Goal: Task Accomplishment & Management: Manage account settings

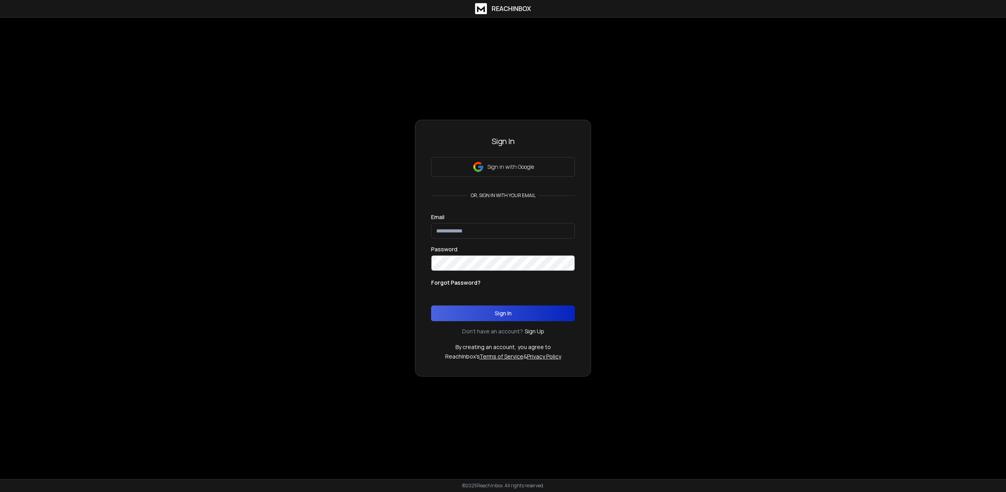
drag, startPoint x: 0, startPoint y: 0, endPoint x: 513, endPoint y: 234, distance: 564.1
click at [514, 234] on input "email" at bounding box center [503, 231] width 144 height 16
paste input "**********"
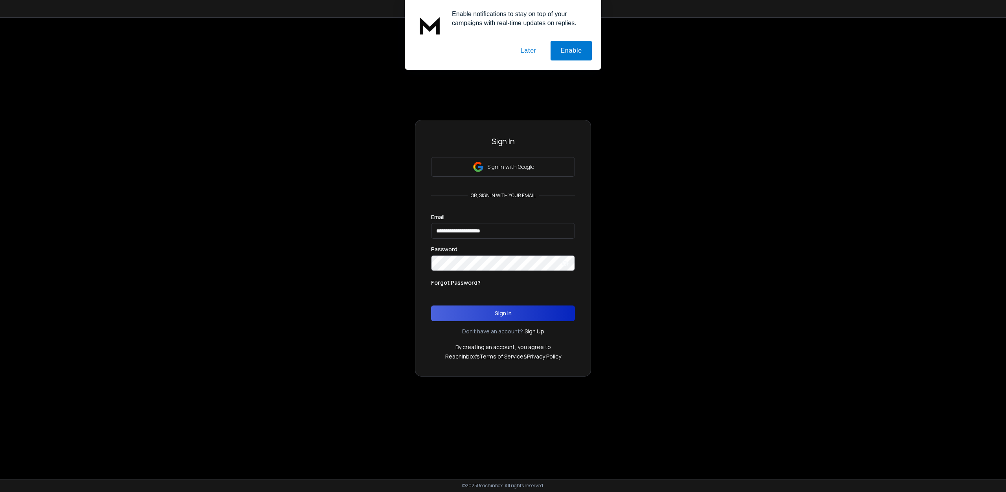
type input "**********"
click at [519, 305] on form "**********" at bounding box center [503, 268] width 144 height 107
click at [522, 308] on button "Sign In" at bounding box center [503, 314] width 144 height 16
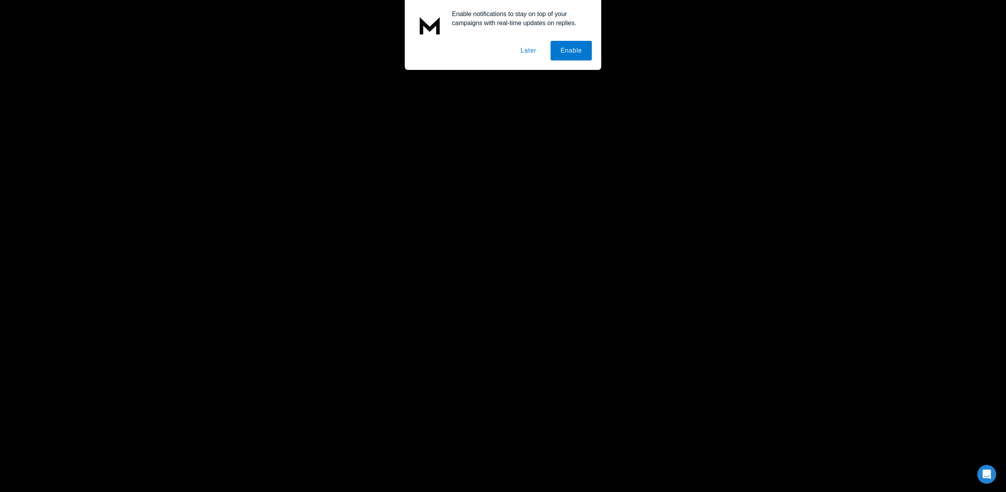
click at [529, 49] on button "Later" at bounding box center [527, 51] width 35 height 20
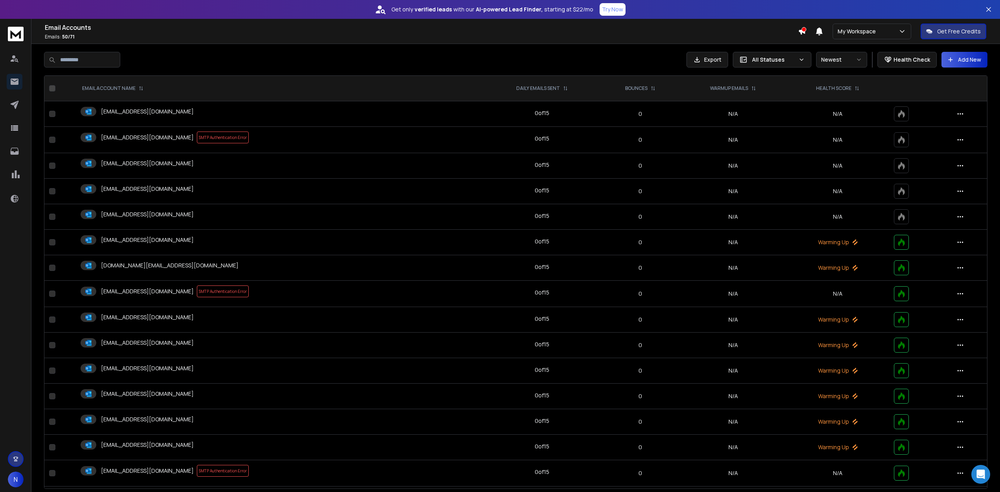
click at [978, 61] on button "Add New" at bounding box center [965, 60] width 46 height 16
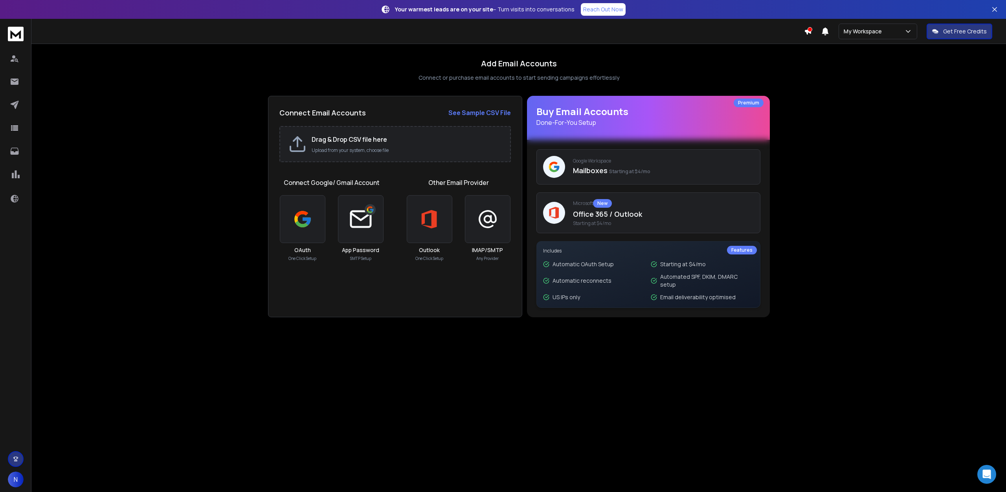
click at [370, 218] on icon at bounding box center [361, 219] width 24 height 24
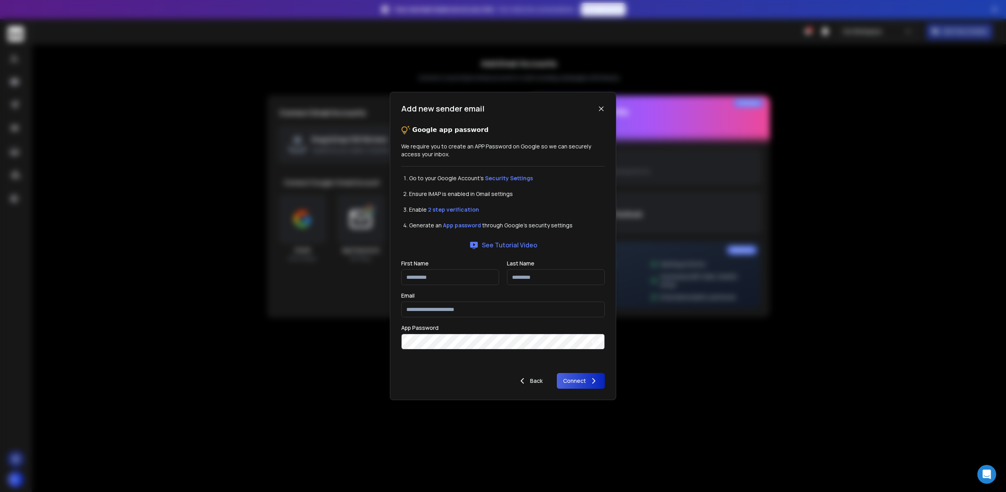
click at [450, 279] on input "text" at bounding box center [450, 278] width 98 height 16
click at [506, 249] on link "See Tutorial Video" at bounding box center [503, 244] width 68 height 9
click at [457, 275] on input "text" at bounding box center [450, 278] width 98 height 16
click at [445, 317] on input "email" at bounding box center [503, 310] width 204 height 16
click at [482, 310] on input "email" at bounding box center [503, 310] width 204 height 16
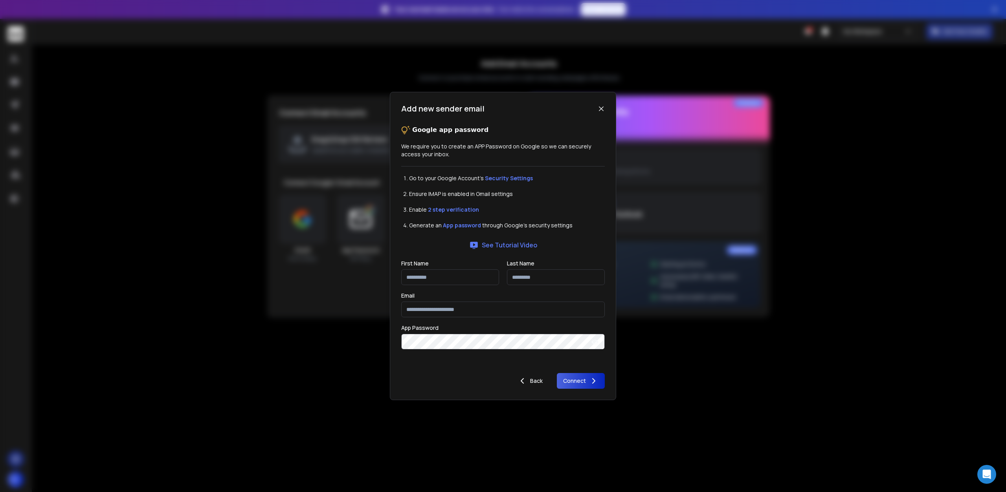
click at [464, 279] on input "text" at bounding box center [450, 278] width 98 height 16
drag, startPoint x: 464, startPoint y: 279, endPoint x: 448, endPoint y: 284, distance: 16.8
click at [464, 279] on input "text" at bounding box center [450, 278] width 98 height 16
click at [600, 110] on icon at bounding box center [601, 108] width 5 height 5
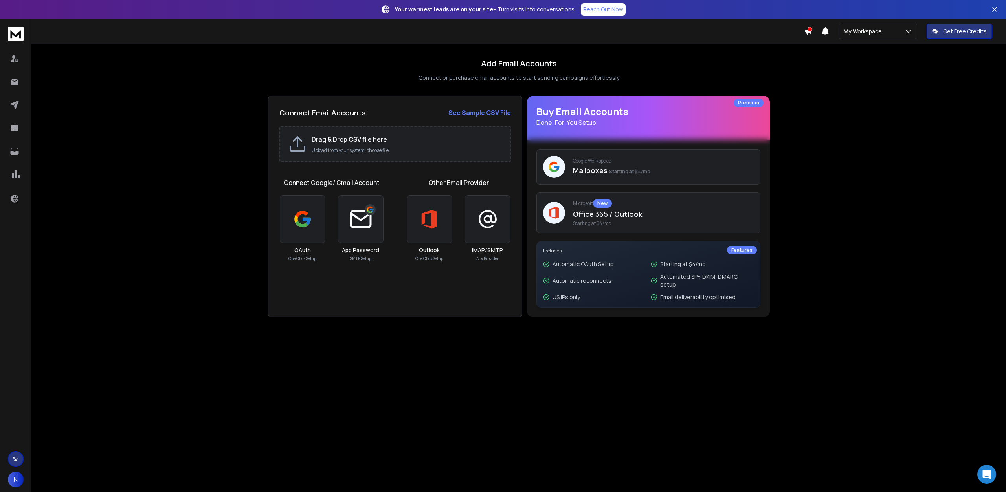
click at [502, 233] on div at bounding box center [488, 219] width 46 height 48
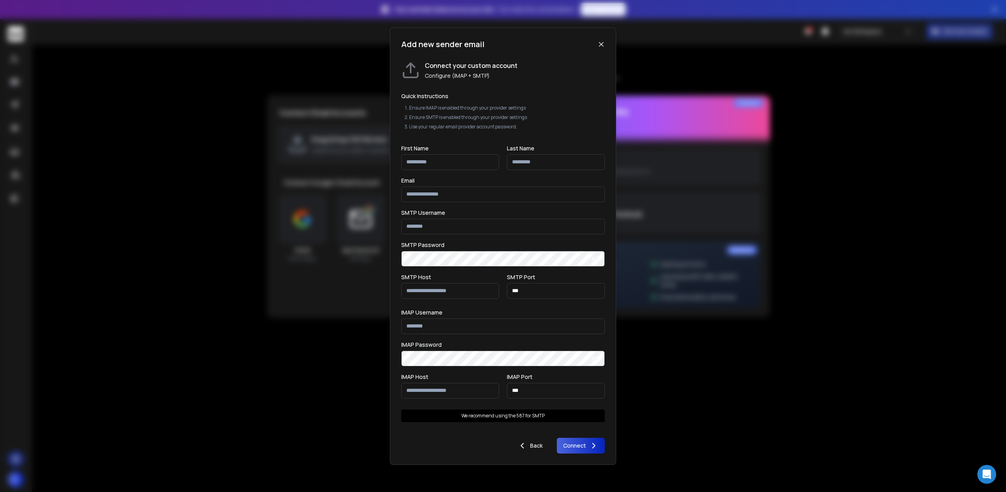
click at [472, 294] on input "text" at bounding box center [450, 291] width 98 height 16
click at [527, 290] on input "***" at bounding box center [556, 291] width 98 height 16
click at [510, 248] on div "SMTP Password" at bounding box center [503, 254] width 204 height 24
click at [497, 219] on input "text" at bounding box center [503, 227] width 204 height 16
click at [503, 199] on input "email" at bounding box center [503, 195] width 204 height 16
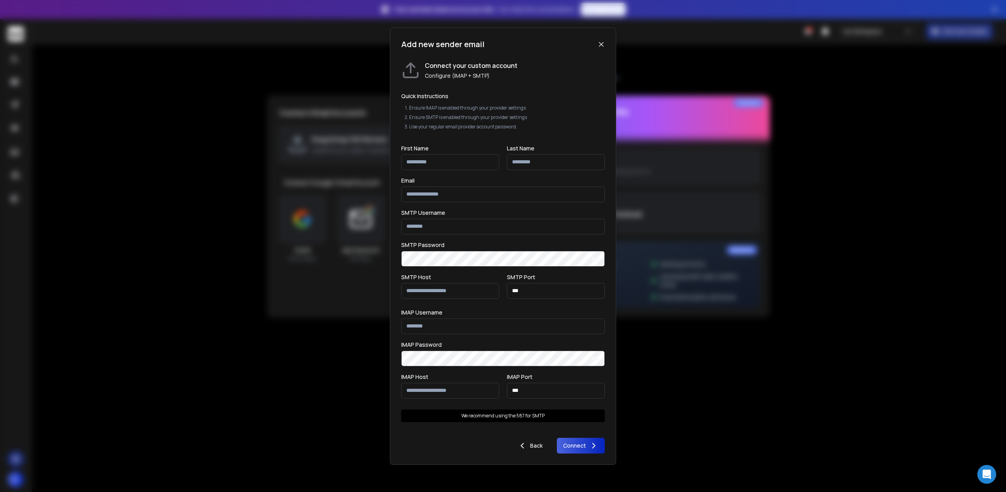
drag, startPoint x: 467, startPoint y: 165, endPoint x: 504, endPoint y: 162, distance: 37.0
click at [467, 165] on input "text" at bounding box center [450, 162] width 98 height 16
click at [534, 161] on input "text" at bounding box center [556, 162] width 98 height 16
click at [599, 40] on div "Add new sender email" at bounding box center [503, 44] width 204 height 11
click at [606, 53] on div "Add new sender email Connect your custom account Configure (IMAP + SMTP) Quick …" at bounding box center [503, 247] width 226 height 438
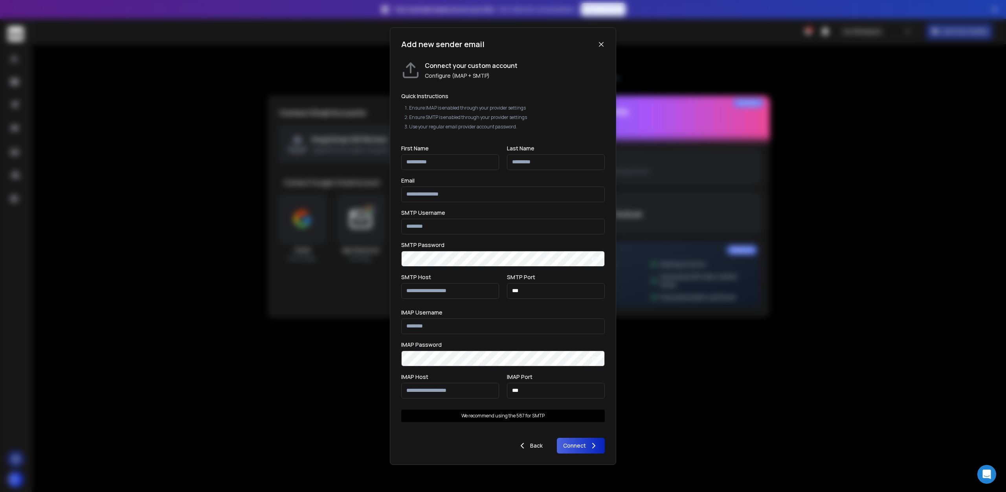
click at [602, 44] on icon at bounding box center [601, 44] width 7 height 7
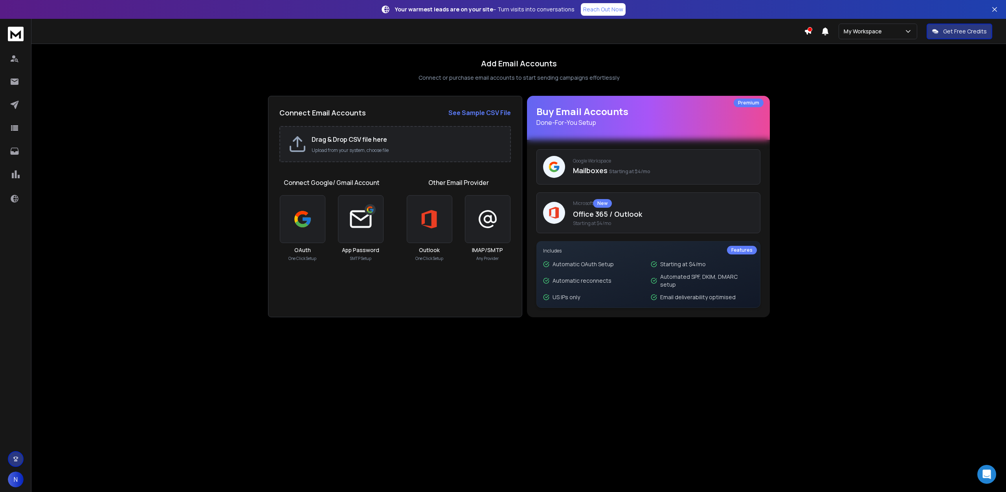
click at [318, 217] on div at bounding box center [303, 219] width 46 height 48
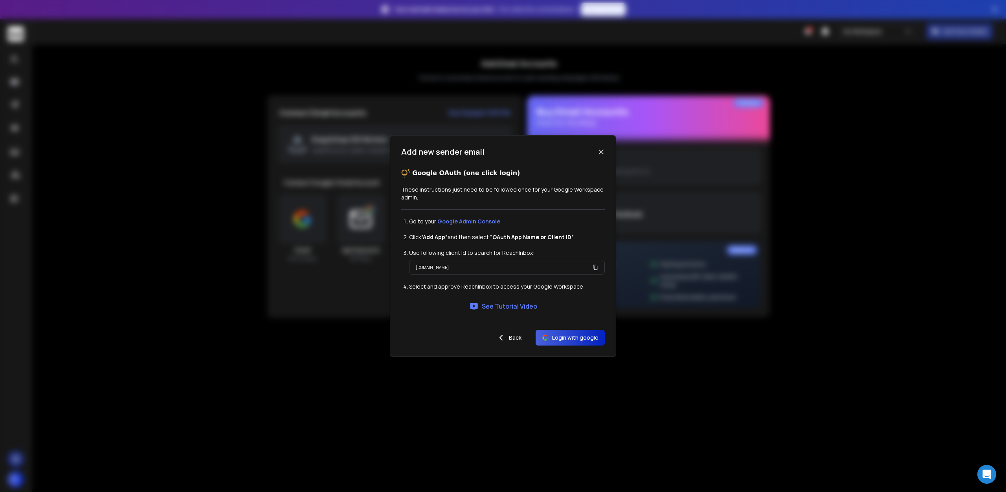
click at [449, 270] on p "[DOMAIN_NAME]" at bounding box center [432, 268] width 33 height 8
click at [449, 265] on p "[DOMAIN_NAME]" at bounding box center [432, 268] width 33 height 8
click at [471, 220] on link "Google Admin Console" at bounding box center [468, 221] width 63 height 7
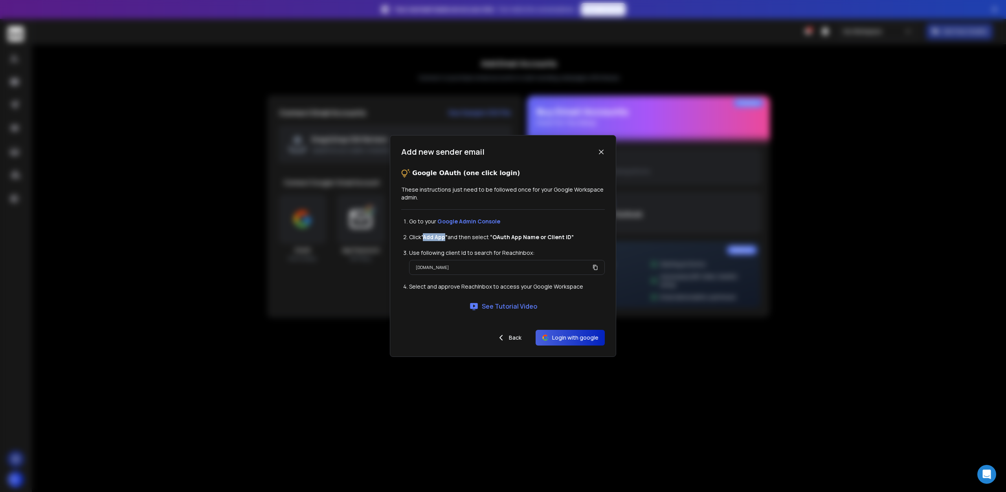
drag, startPoint x: 425, startPoint y: 236, endPoint x: 446, endPoint y: 237, distance: 21.2
click at [446, 237] on strong "”Add App”" at bounding box center [434, 236] width 26 height 7
click at [526, 236] on strong "“OAuth App Name or Client ID”" at bounding box center [532, 236] width 84 height 7
drag, startPoint x: 424, startPoint y: 237, endPoint x: 446, endPoint y: 238, distance: 22.0
click at [446, 238] on strong "”Add App”" at bounding box center [434, 236] width 26 height 7
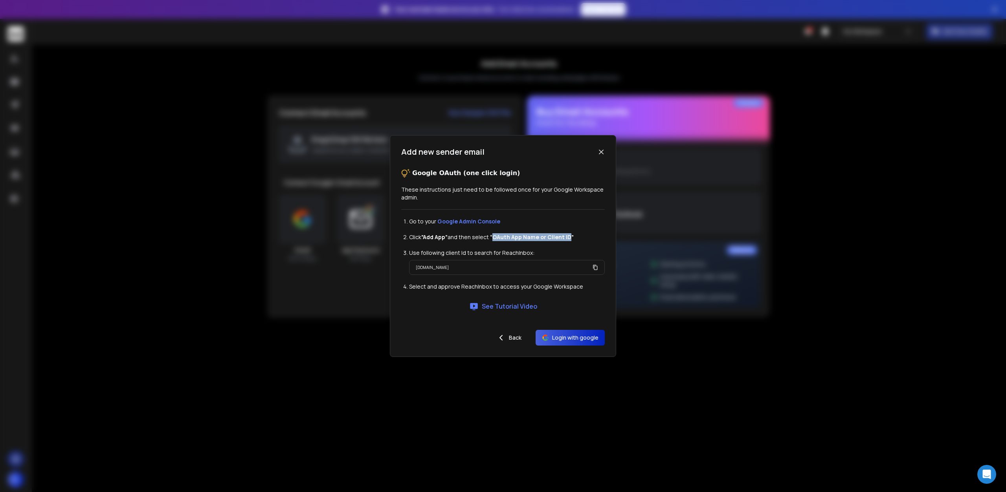
drag, startPoint x: 494, startPoint y: 237, endPoint x: 569, endPoint y: 238, distance: 74.7
click at [569, 238] on strong "“OAuth App Name or Client ID”" at bounding box center [532, 236] width 84 height 7
click at [534, 225] on li "Go to your Google Admin Console" at bounding box center [507, 222] width 196 height 8
click at [450, 218] on link "Google Admin Console" at bounding box center [468, 221] width 63 height 7
drag, startPoint x: 426, startPoint y: 237, endPoint x: 446, endPoint y: 236, distance: 20.1
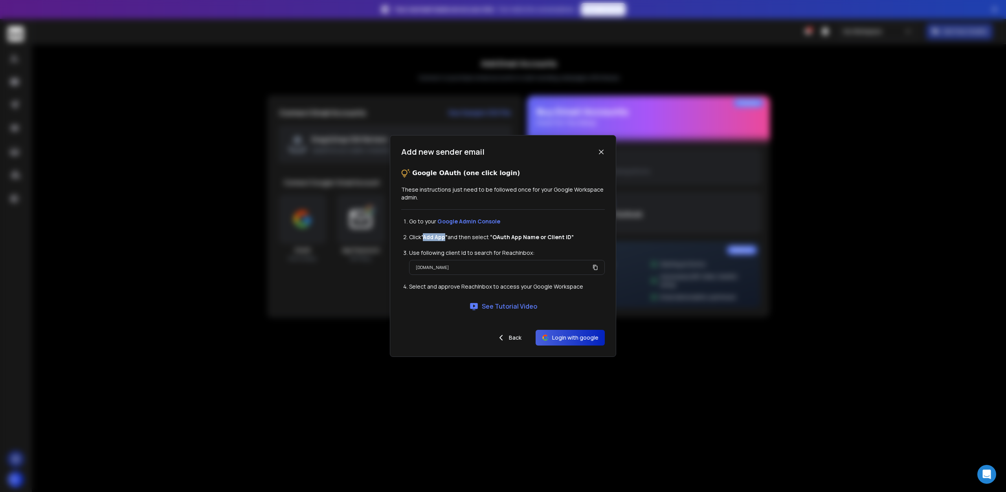
click at [446, 236] on strong "”Add App”" at bounding box center [434, 236] width 26 height 7
click at [523, 215] on div "Google OAuth (one click login) These instructions just need to be followed once…" at bounding box center [503, 257] width 204 height 177
click at [493, 304] on link "See Tutorial Video" at bounding box center [503, 306] width 68 height 9
click at [593, 267] on icon at bounding box center [596, 268] width 6 height 6
click at [600, 147] on div "Add new sender email" at bounding box center [503, 152] width 204 height 11
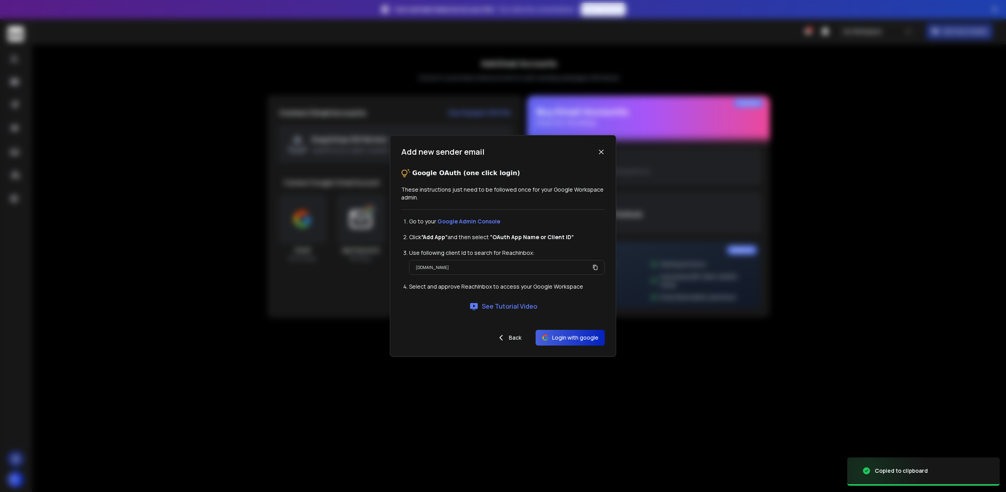
click at [605, 151] on div "Add new sender email Google OAuth (one click login) These instructions just nee…" at bounding box center [503, 246] width 226 height 222
click at [602, 156] on div "Add new sender email" at bounding box center [503, 152] width 204 height 11
click at [599, 153] on icon at bounding box center [601, 152] width 7 height 7
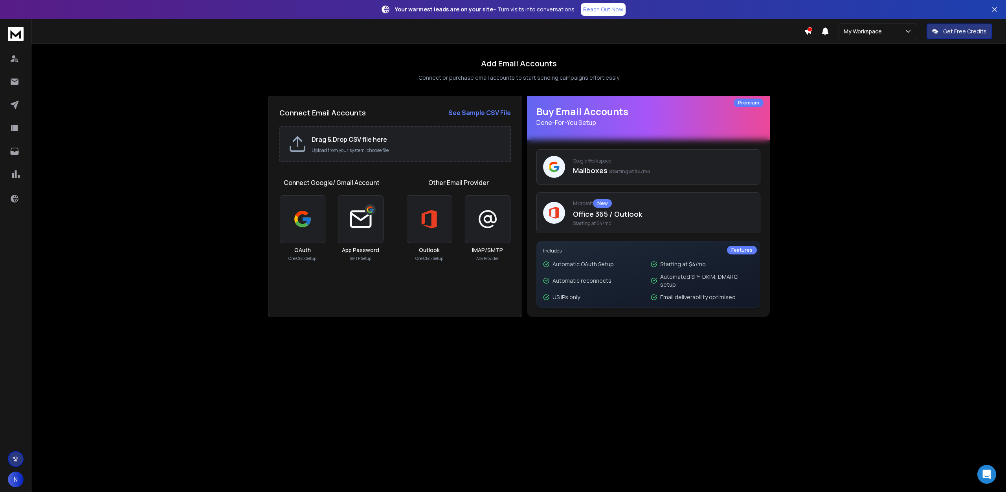
click at [297, 215] on icon at bounding box center [303, 219] width 20 height 24
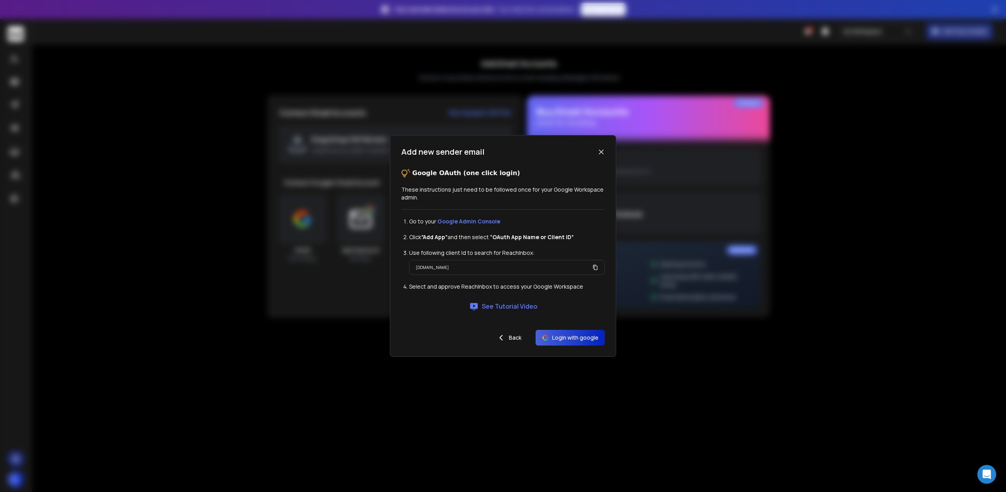
click at [565, 337] on button "Login with google" at bounding box center [570, 338] width 69 height 16
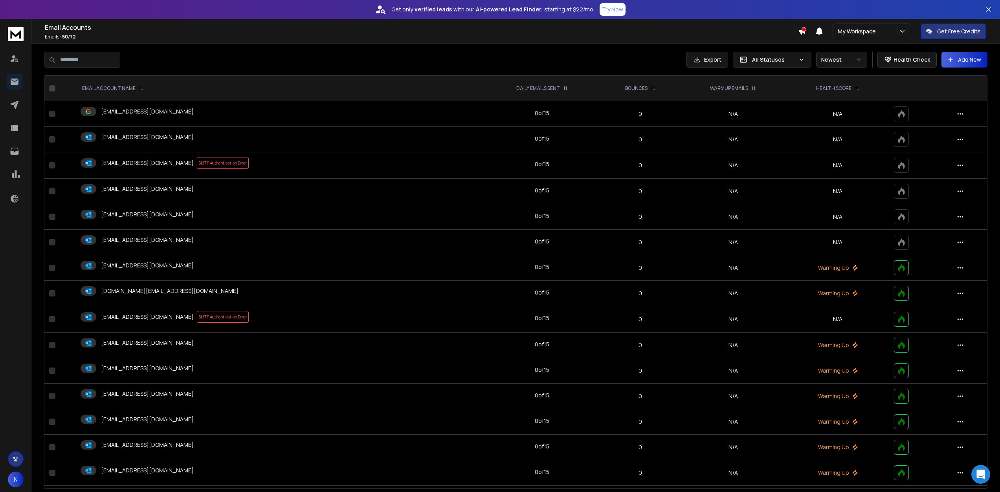
click at [898, 116] on icon at bounding box center [901, 114] width 7 height 8
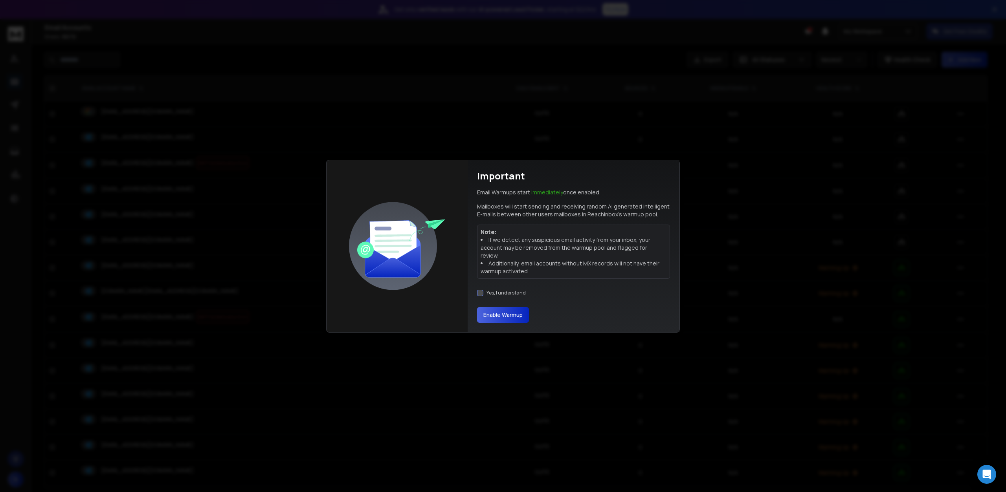
click at [487, 290] on label "Yes, I understand" at bounding box center [505, 293] width 39 height 6
click at [479, 290] on button "Yes, I understand" at bounding box center [480, 293] width 6 height 6
click at [498, 312] on button "Enable Warmup" at bounding box center [503, 315] width 52 height 16
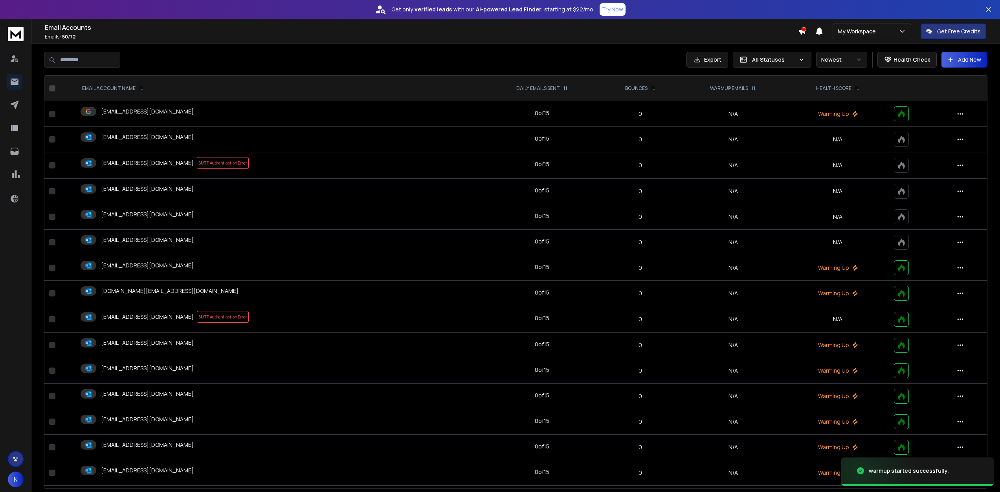
click at [948, 117] on button at bounding box center [960, 113] width 44 height 13
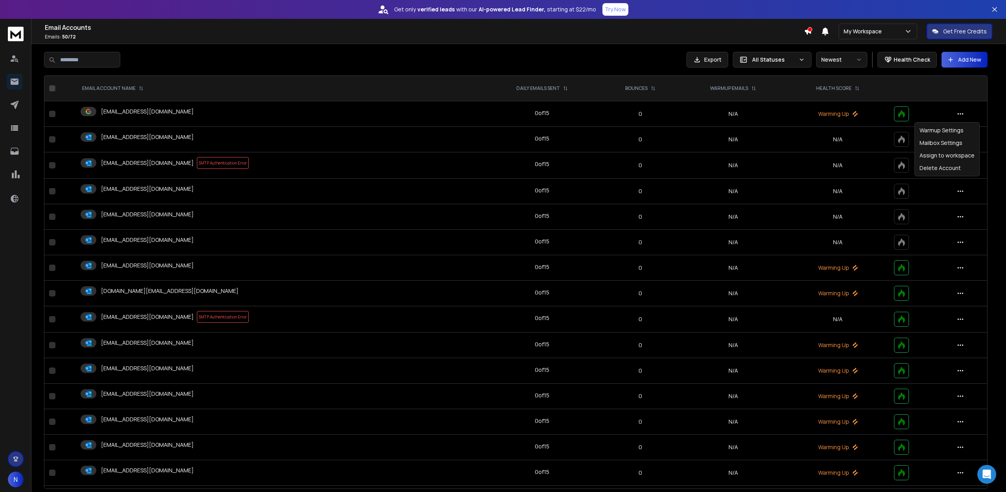
click at [153, 111] on p "hire@ggcareernetwork.com" at bounding box center [147, 112] width 93 height 8
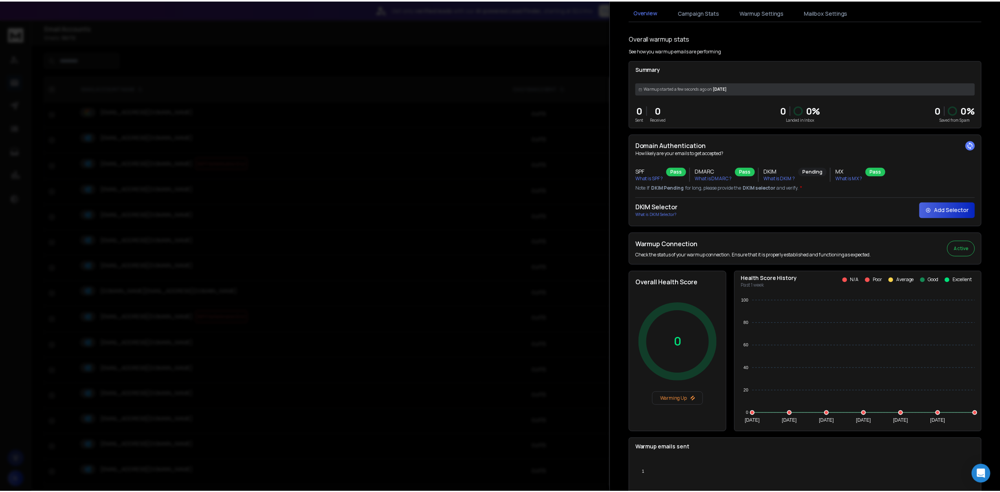
scroll to position [39, 0]
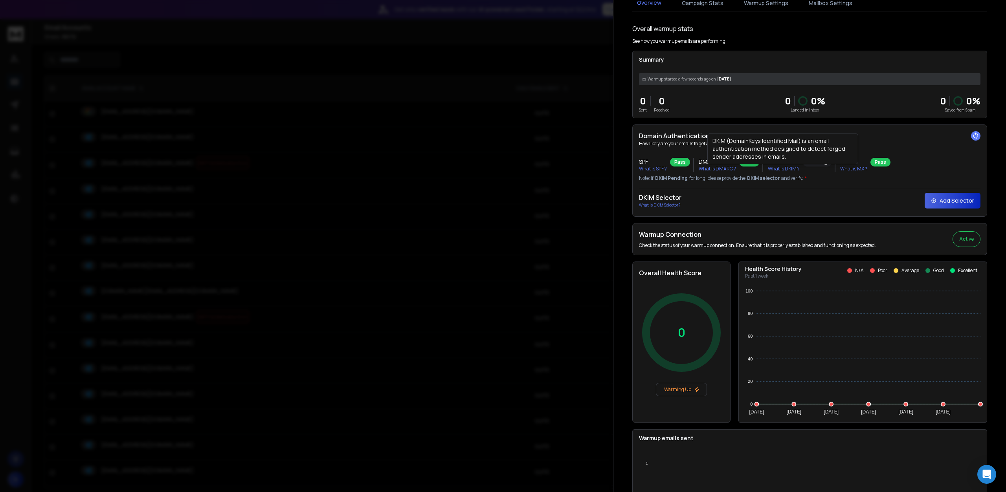
click at [789, 166] on p "What is DKIM ?" at bounding box center [784, 169] width 32 height 6
click at [789, 146] on div "DKIM (DomainKeys Identified Mail) is an email authentication method designed to…" at bounding box center [782, 149] width 151 height 31
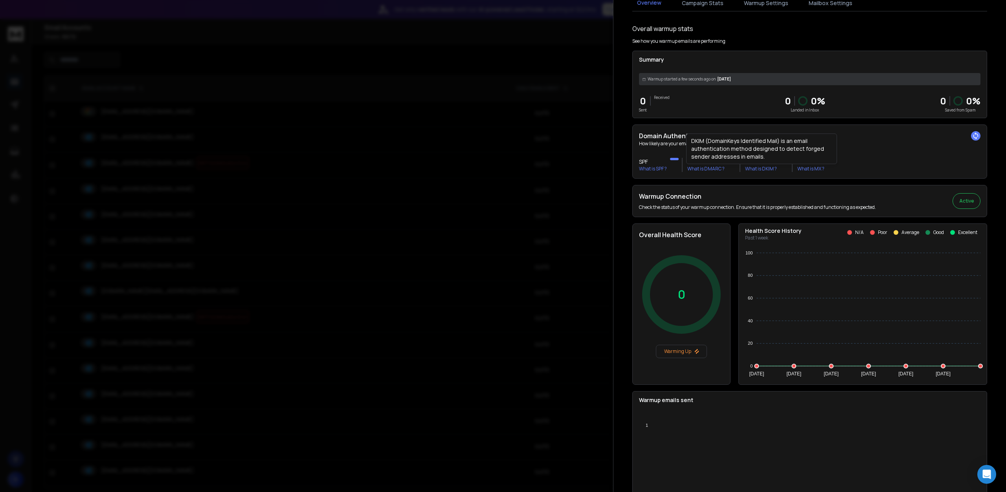
click at [404, 151] on div at bounding box center [503, 246] width 1006 height 492
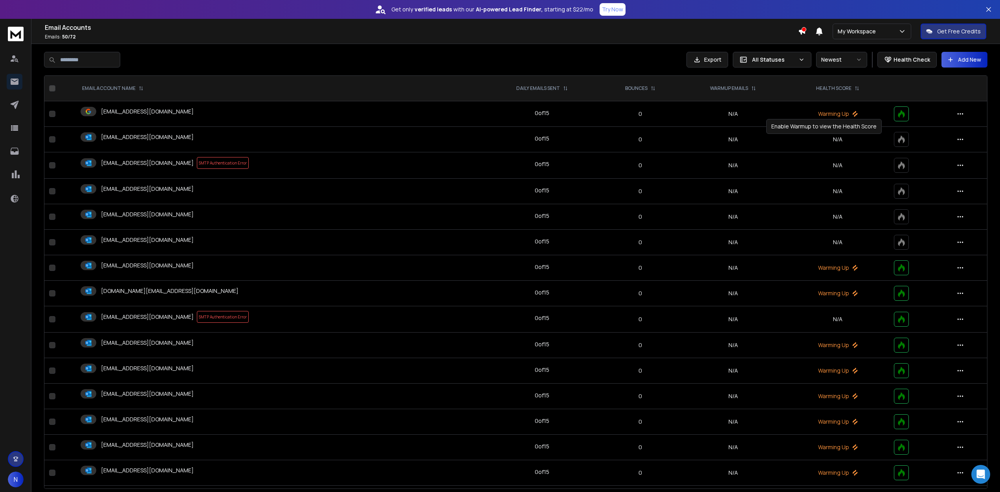
click at [818, 136] on p "N/A" at bounding box center [837, 140] width 93 height 8
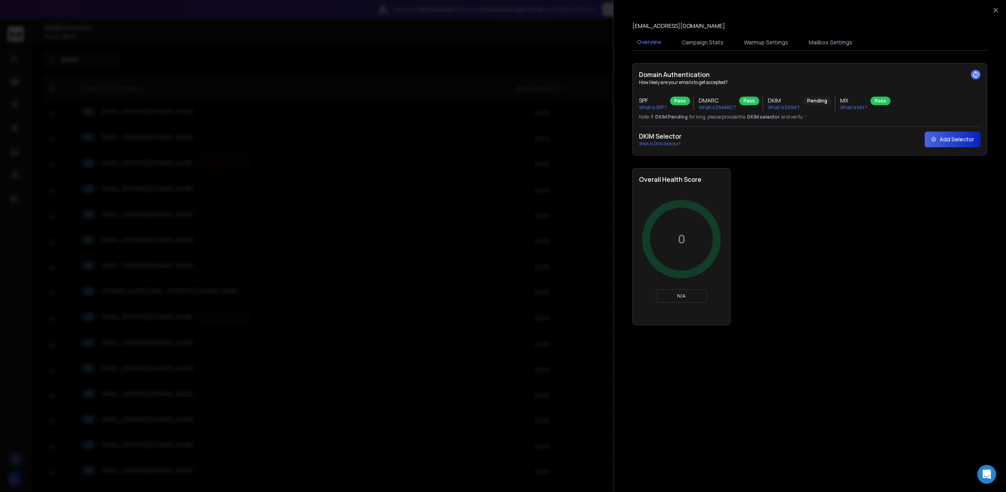
click at [387, 171] on div at bounding box center [503, 246] width 1006 height 492
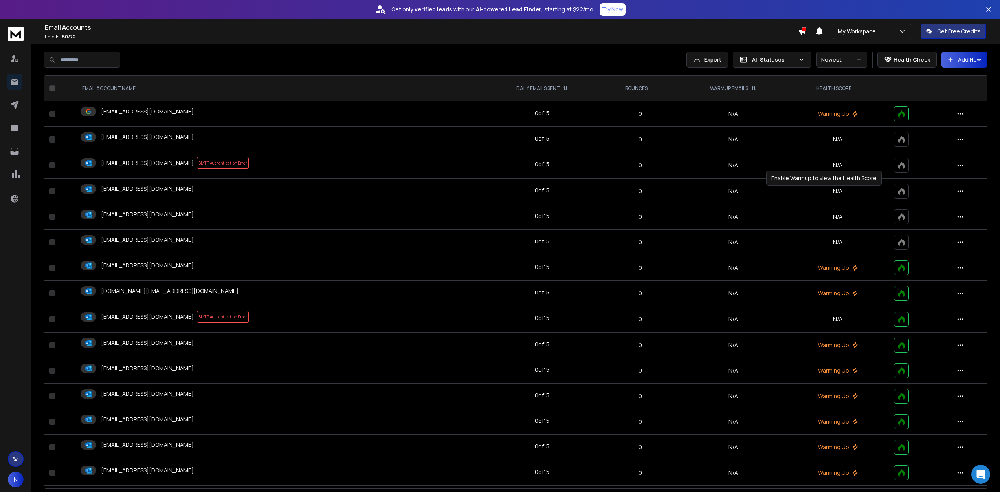
click at [816, 193] on p "N/A" at bounding box center [837, 191] width 93 height 8
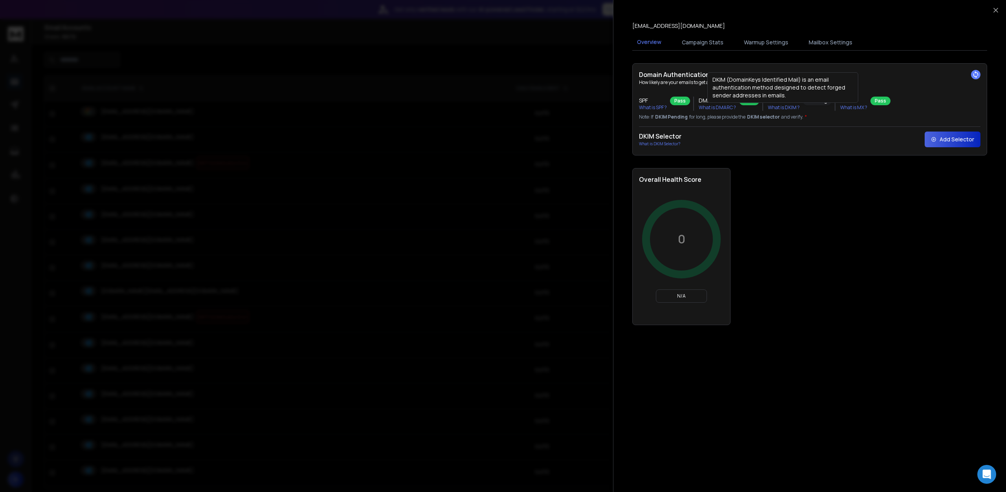
click at [784, 87] on div "DKIM (DomainKeys Identified Mail) is an email authentication method designed to…" at bounding box center [782, 87] width 151 height 31
click at [788, 111] on div "Domain Authentication How likely are your emails to get accepted? SPF What is S…" at bounding box center [809, 96] width 341 height 53
click at [786, 109] on p "What is DKIM ?" at bounding box center [784, 108] width 32 height 6
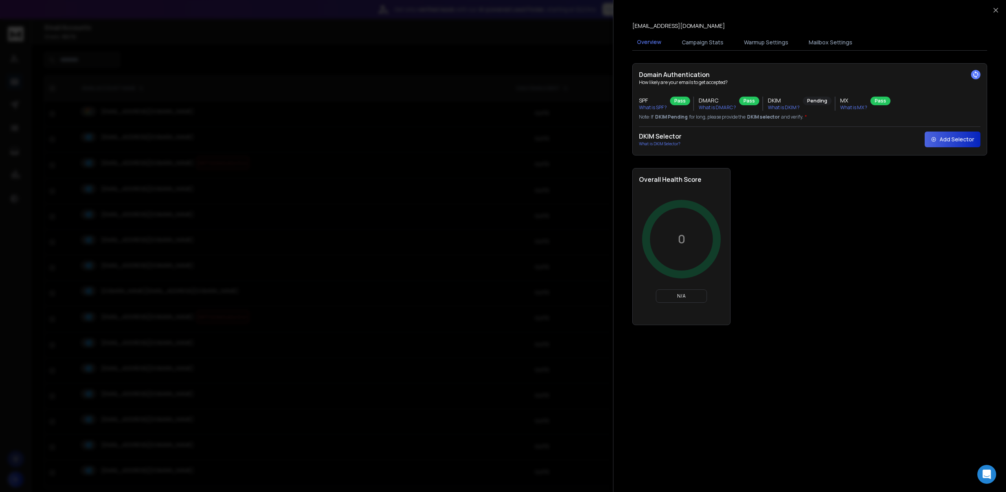
click at [791, 111] on div "Domain Authentication How likely are your emails to get accepted? SPF What is S…" at bounding box center [809, 96] width 341 height 53
click at [791, 106] on p "What is DKIM ?" at bounding box center [784, 108] width 32 height 6
click at [699, 129] on div "DKIM Selector What is DKIM Selector? Add Selector" at bounding box center [809, 138] width 341 height 22
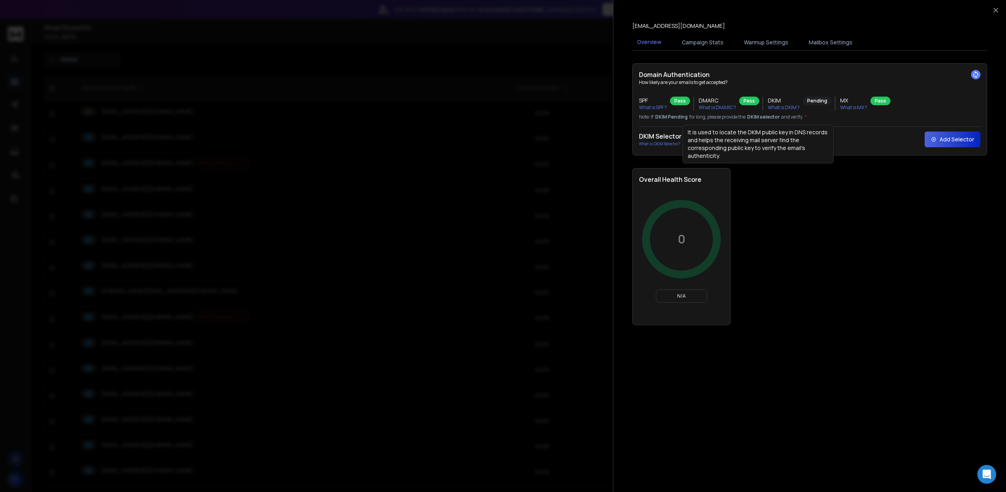
click at [670, 145] on p "What is DKIM Selector?" at bounding box center [660, 144] width 42 height 6
click at [942, 136] on button "Add Selector" at bounding box center [953, 140] width 56 height 16
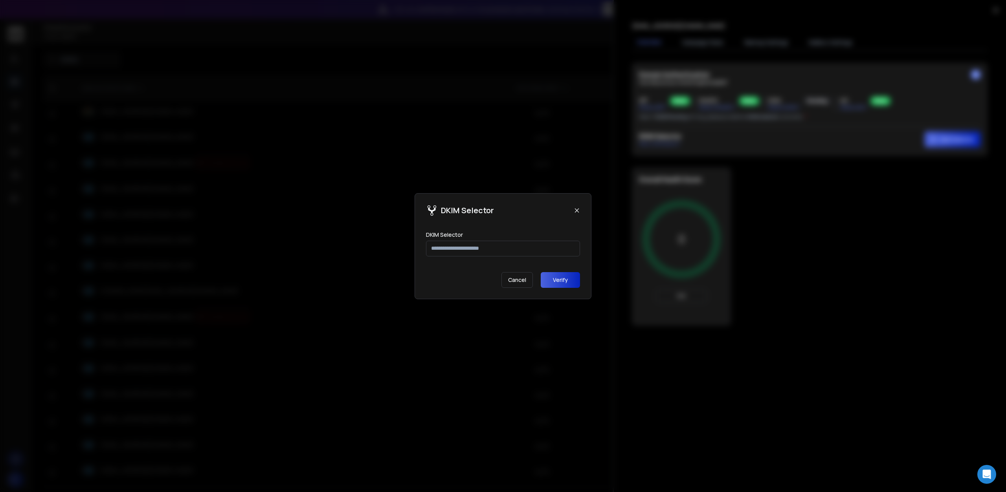
click at [506, 248] on input "text" at bounding box center [503, 249] width 154 height 16
click at [582, 207] on div "DKIM Selector DKIM Selector Cancel Verify" at bounding box center [503, 246] width 177 height 106
click at [576, 209] on icon at bounding box center [577, 210] width 6 height 6
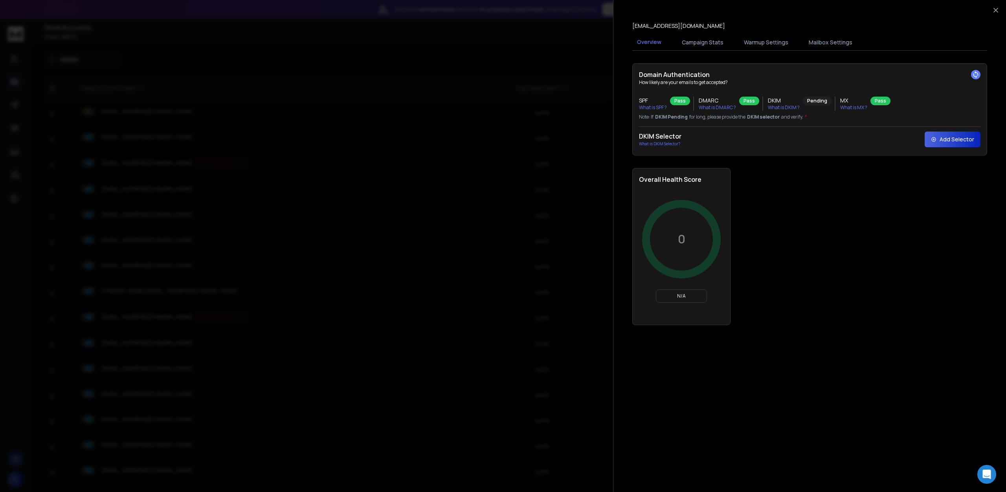
click at [706, 42] on button "Campaign Stats" at bounding box center [702, 42] width 51 height 17
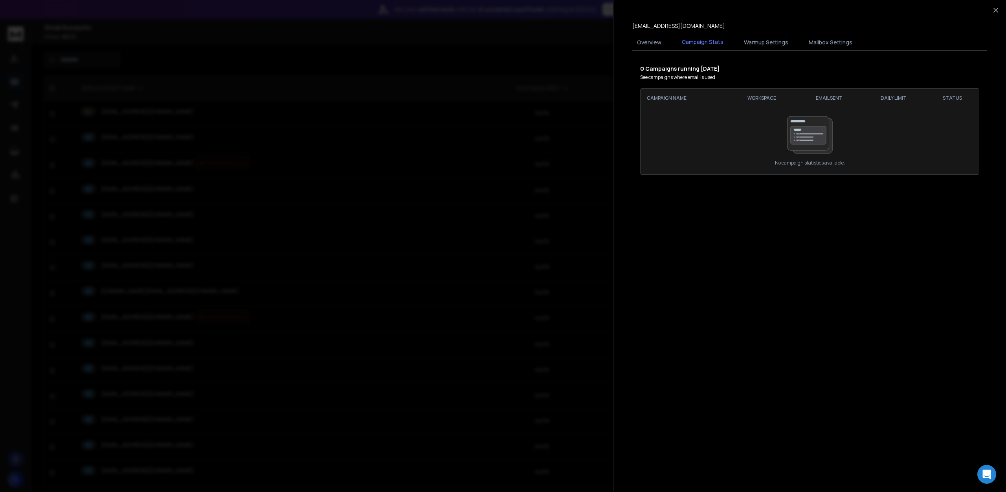
click at [651, 40] on button "Overview" at bounding box center [649, 42] width 34 height 17
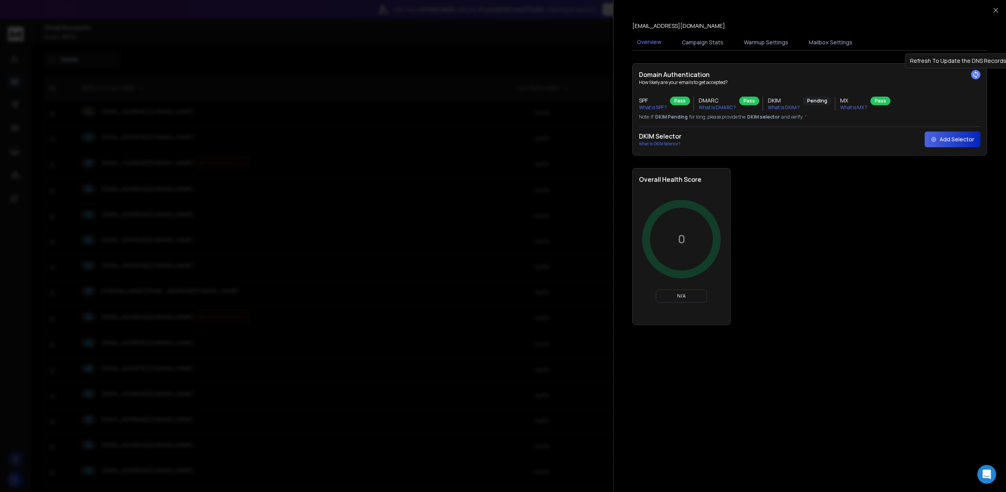
click at [972, 73] on icon at bounding box center [976, 75] width 8 height 8
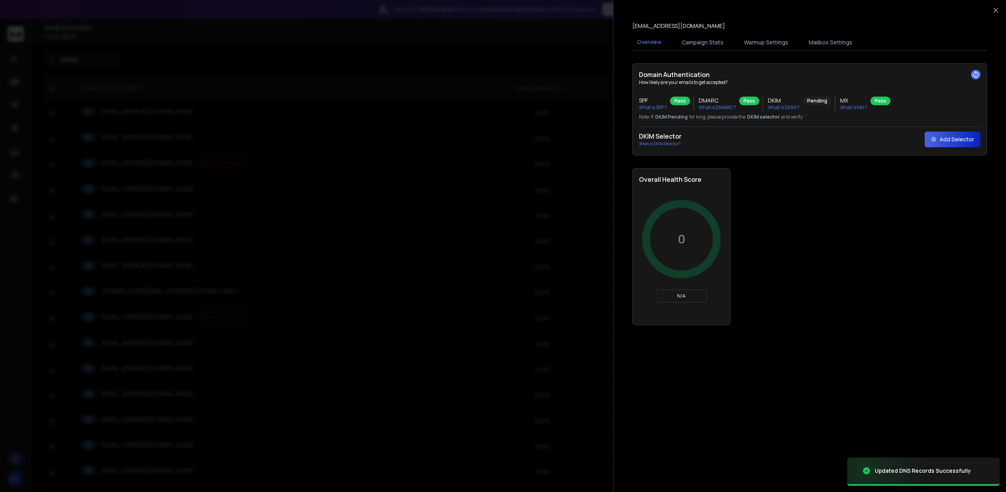
click at [865, 317] on section "Overall Health Score 0 N/A" at bounding box center [809, 246] width 355 height 157
click at [700, 39] on button "Campaign Stats" at bounding box center [702, 42] width 51 height 17
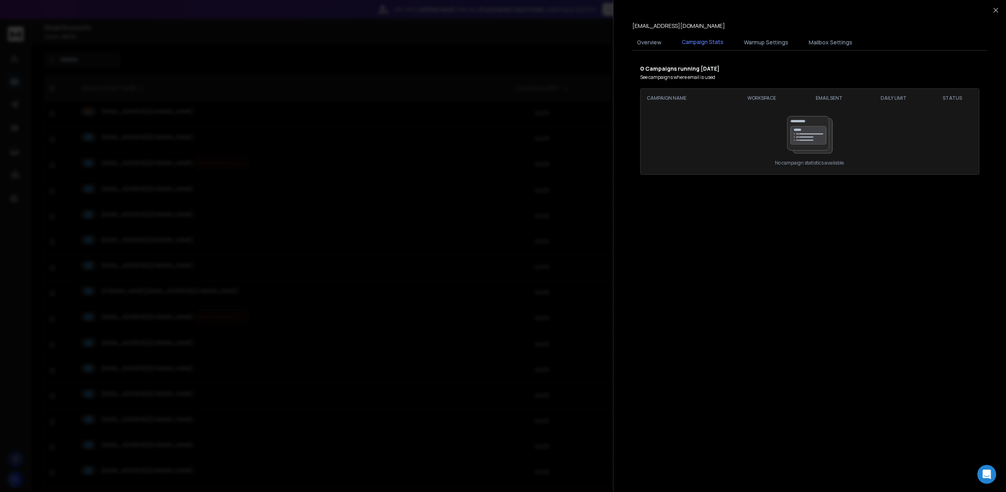
click at [778, 39] on button "Warmup Settings" at bounding box center [766, 42] width 54 height 17
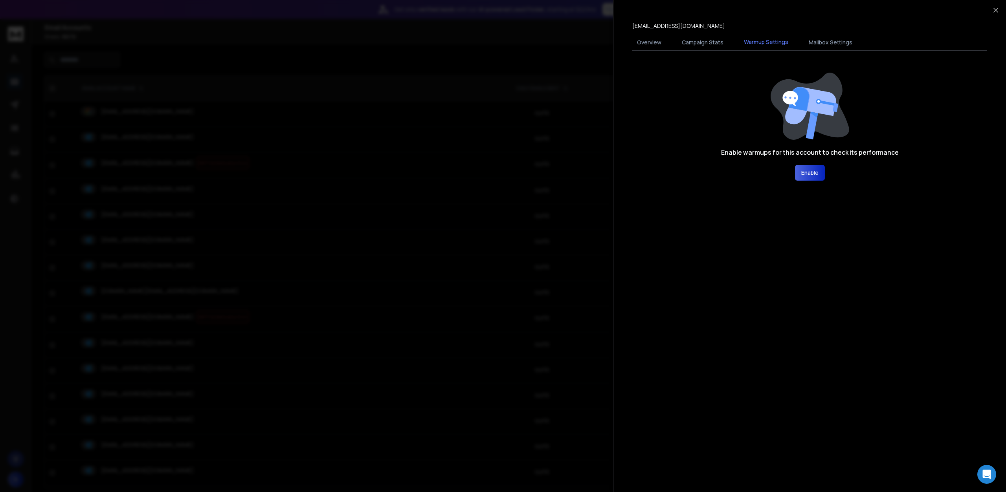
click at [841, 37] on button "Mailbox Settings" at bounding box center [830, 42] width 53 height 17
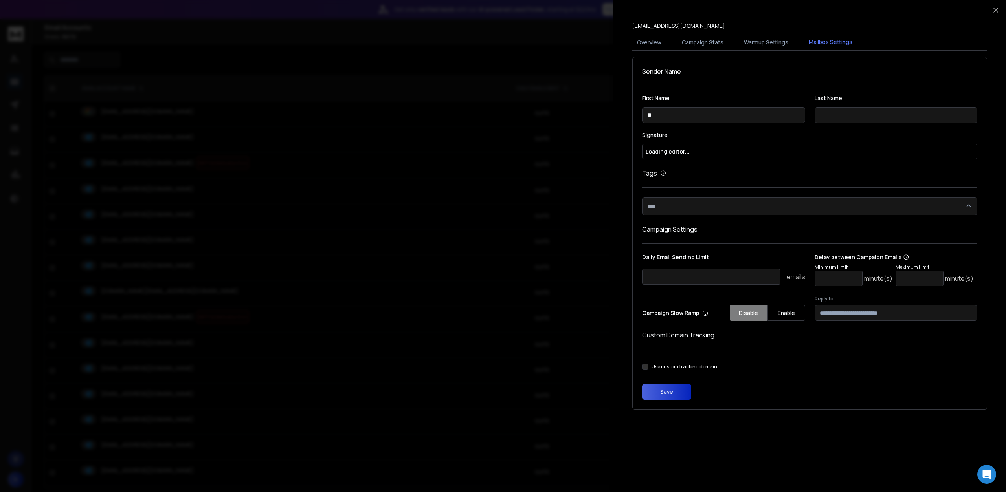
click at [659, 40] on button "Overview" at bounding box center [649, 42] width 34 height 17
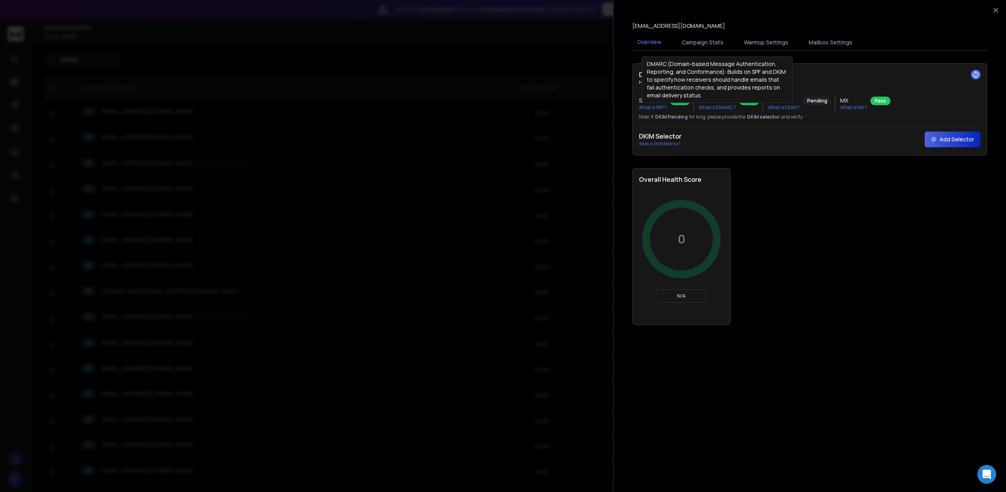
click at [486, 167] on div at bounding box center [503, 246] width 1006 height 492
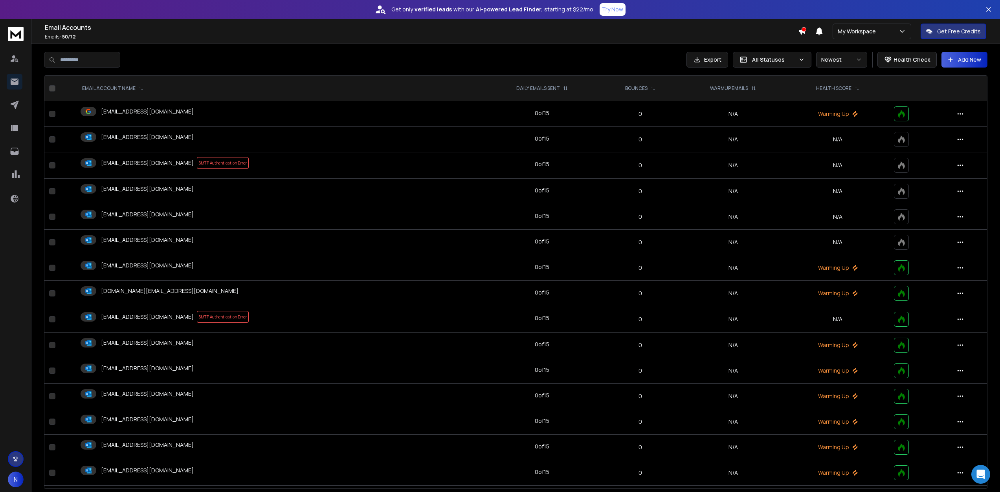
click at [336, 165] on div "candidate@gghireconnect.com SMTP Authentication Error" at bounding box center [280, 163] width 398 height 12
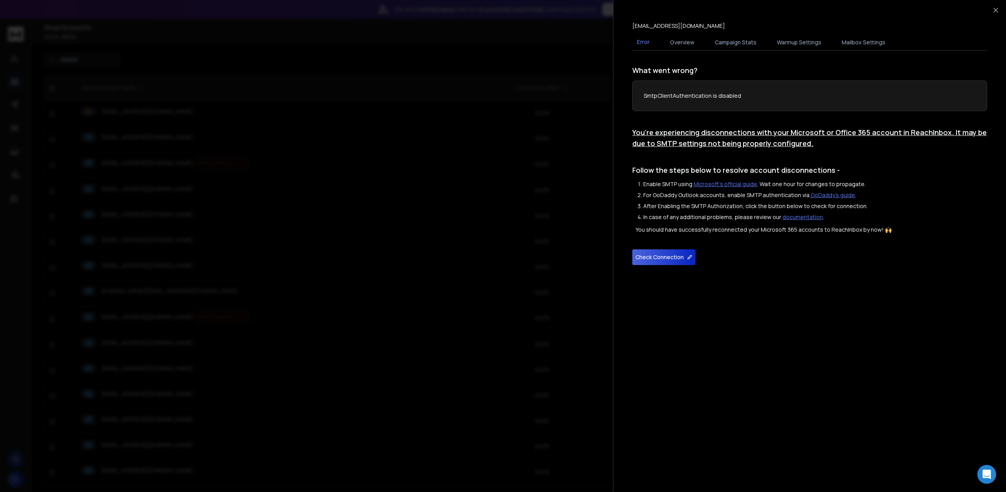
click at [688, 43] on button "Overview" at bounding box center [682, 42] width 34 height 17
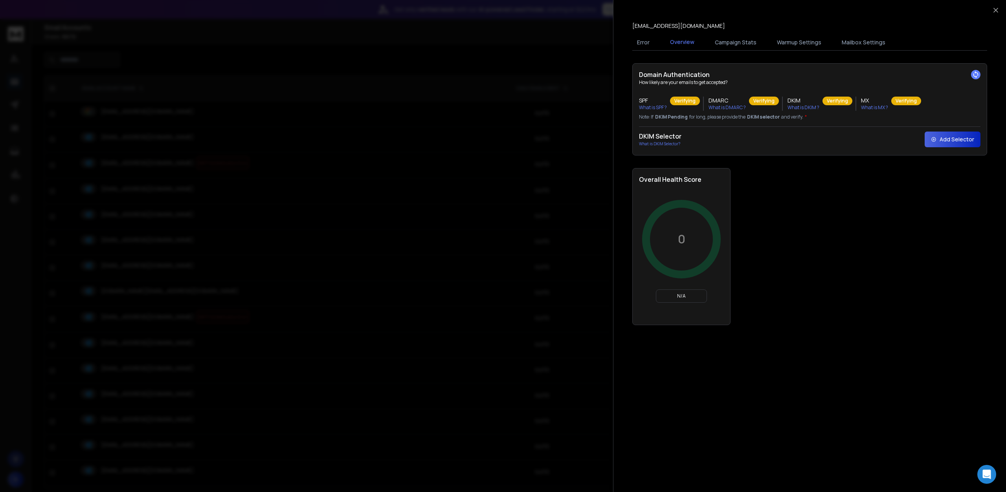
click at [642, 41] on button "Error" at bounding box center [643, 42] width 22 height 17
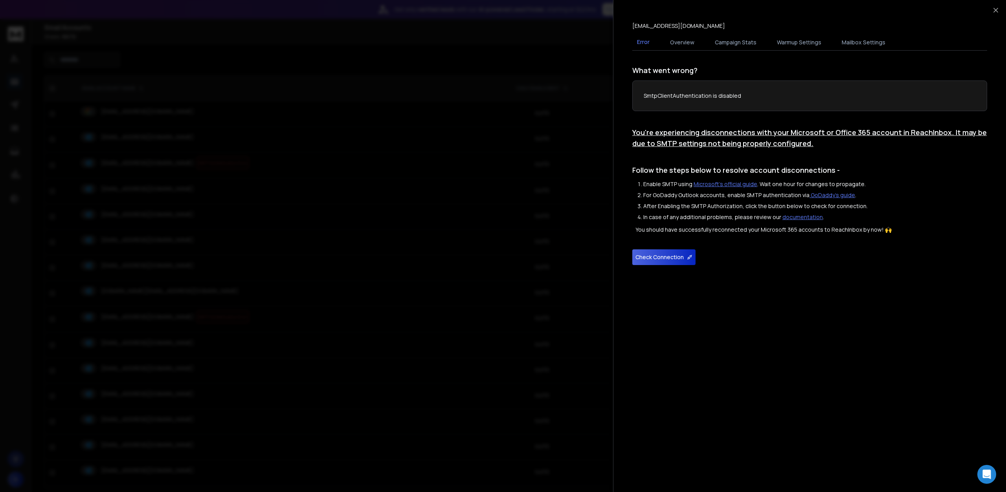
click at [690, 39] on button "Overview" at bounding box center [682, 42] width 34 height 17
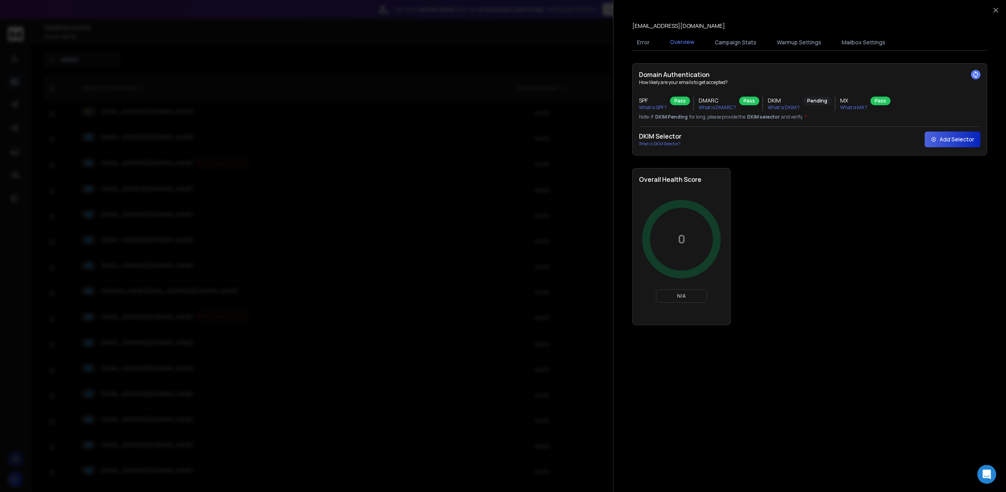
click at [643, 39] on button "Error" at bounding box center [643, 42] width 22 height 17
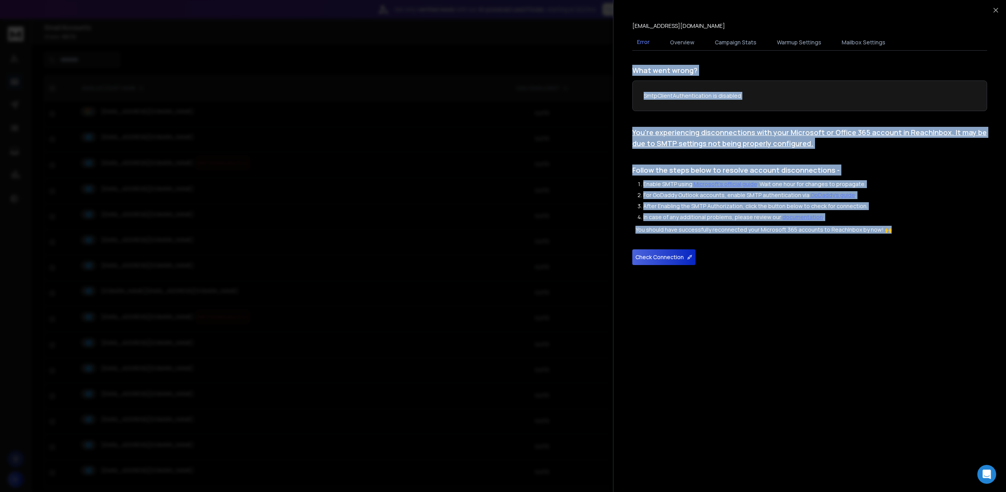
drag, startPoint x: 635, startPoint y: 73, endPoint x: 810, endPoint y: 213, distance: 225.0
click at [892, 235] on div "What went wrong? SmtpClientAuthentication is disabled You're experiencing disco…" at bounding box center [809, 165] width 355 height 200
click at [863, 210] on li "After Enabling the SMTP Authorization, click the button below to check for conn…" at bounding box center [815, 206] width 344 height 8
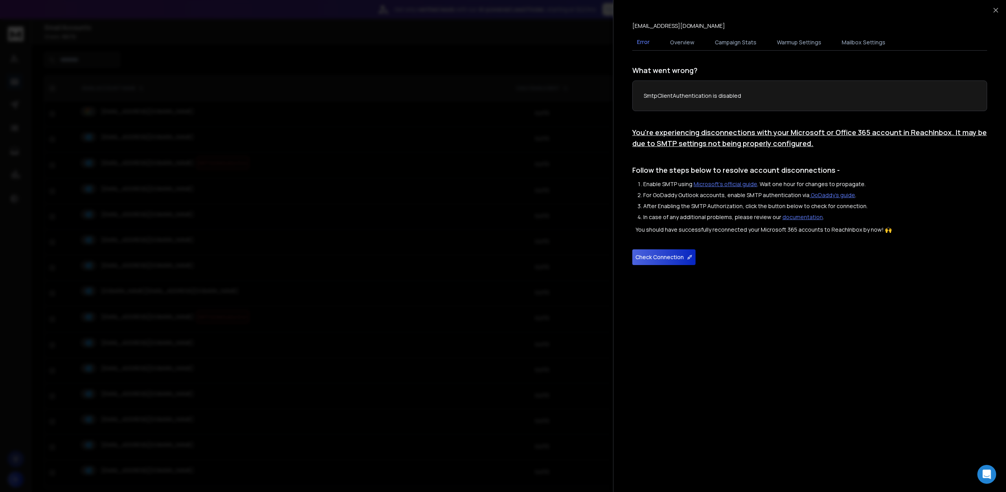
click at [514, 181] on div at bounding box center [503, 246] width 1006 height 492
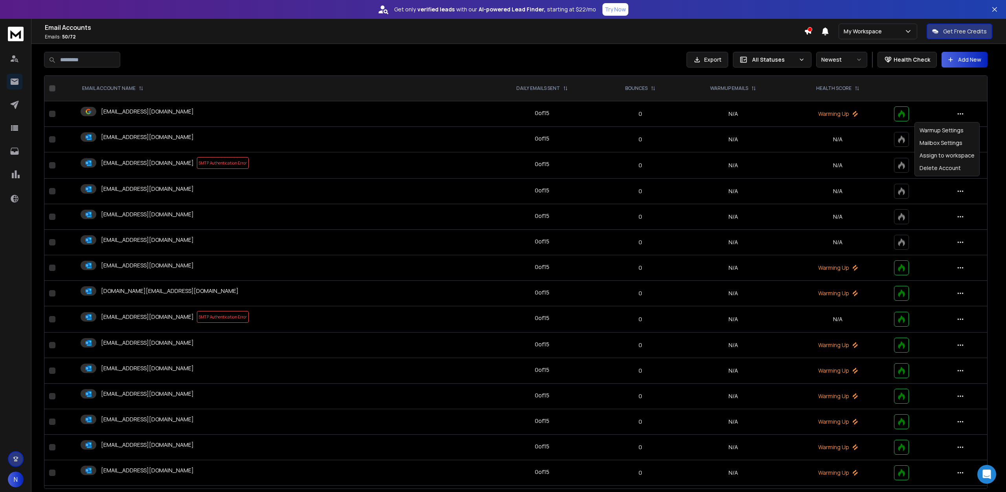
click at [957, 116] on icon at bounding box center [960, 113] width 7 height 7
click at [943, 157] on div "Assign to workspace" at bounding box center [946, 155] width 61 height 13
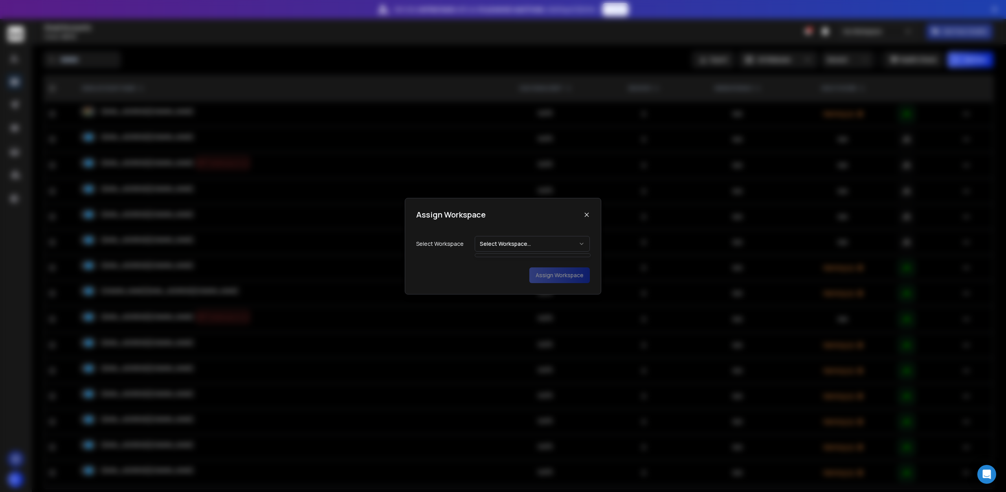
click at [529, 245] on button "Select Workspace..." at bounding box center [532, 244] width 115 height 16
click at [507, 264] on div "Select Workspace Select Workspace... Assign Workspace" at bounding box center [503, 259] width 174 height 47
click at [586, 217] on icon at bounding box center [587, 215] width 6 height 6
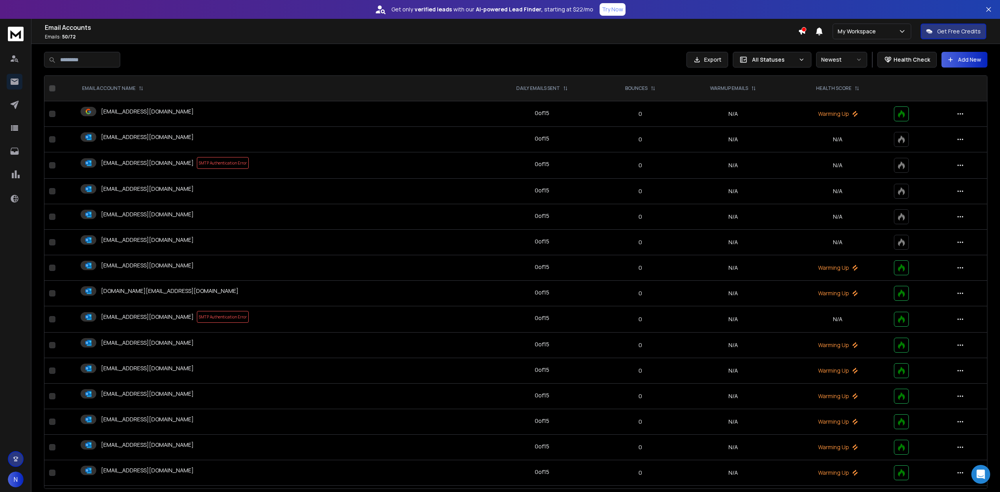
click at [958, 114] on icon at bounding box center [961, 113] width 6 height 1
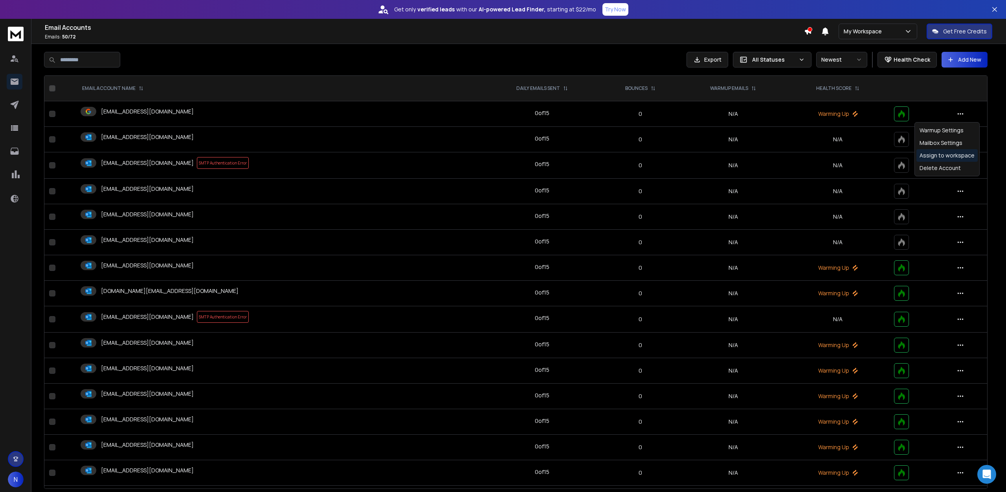
click at [954, 153] on div "Assign to workspace" at bounding box center [946, 155] width 61 height 13
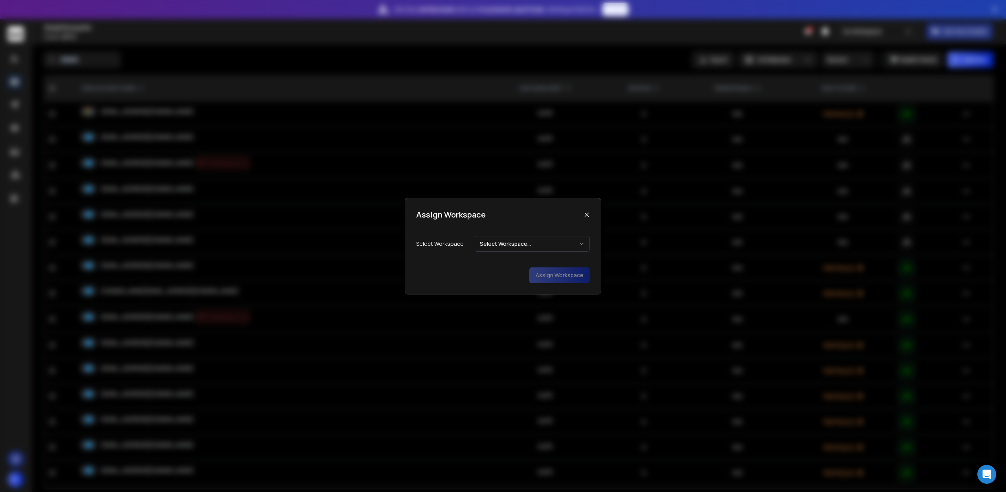
click at [527, 242] on button "Select Workspace..." at bounding box center [532, 244] width 115 height 16
click at [444, 247] on p "Select Workspace" at bounding box center [441, 244] width 51 height 8
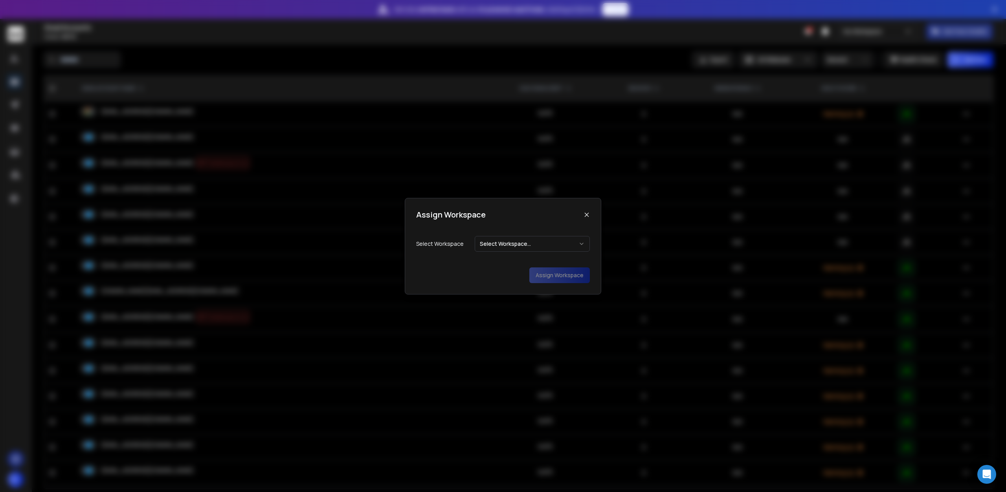
click at [460, 214] on h1 "Assign Workspace" at bounding box center [451, 214] width 70 height 11
click at [642, 181] on div "Assign Workspace Select Workspace Select Workspace... Assign Workspace" at bounding box center [503, 246] width 1006 height 492
drag, startPoint x: 586, startPoint y: 211, endPoint x: 591, endPoint y: 213, distance: 5.2
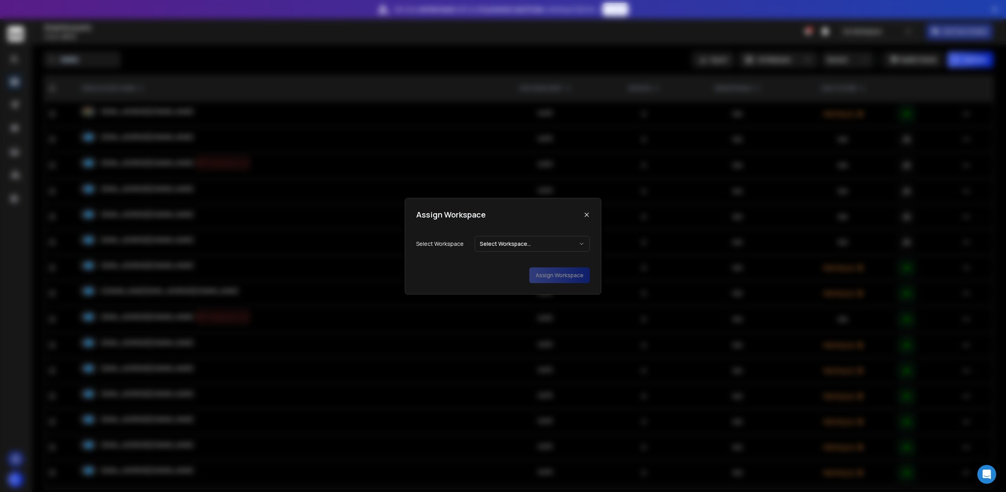
click at [586, 212] on icon at bounding box center [587, 215] width 6 height 6
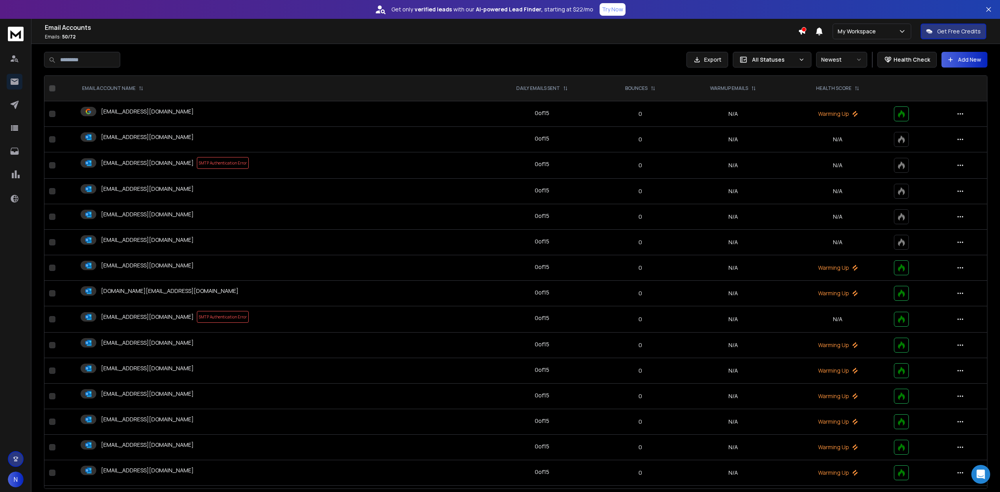
click at [968, 57] on button "Add New" at bounding box center [965, 60] width 46 height 16
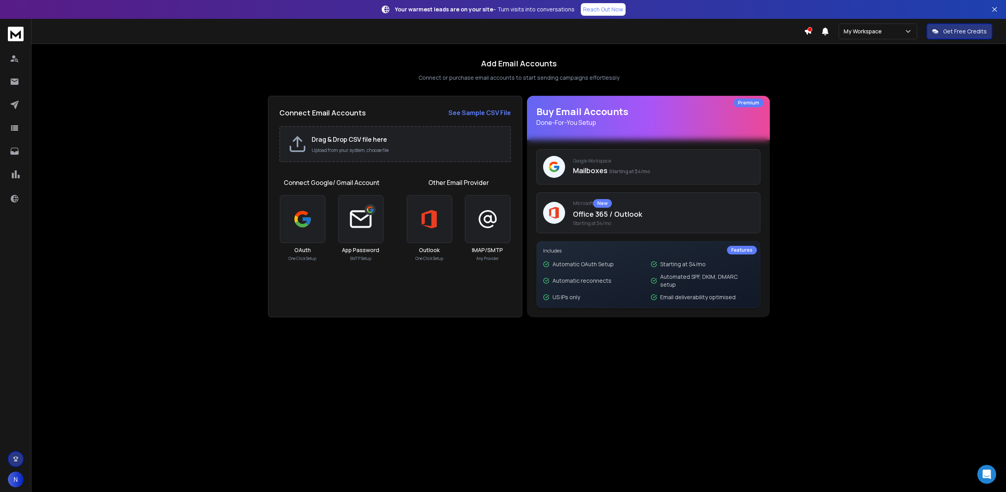
click at [387, 142] on h2 "Drag & Drop CSV file here" at bounding box center [407, 139] width 191 height 9
click at [480, 114] on strong "See Sample CSV File" at bounding box center [479, 112] width 62 height 9
click at [453, 143] on h2 "Drag & Drop CSV file here" at bounding box center [407, 139] width 191 height 9
type input "**********"
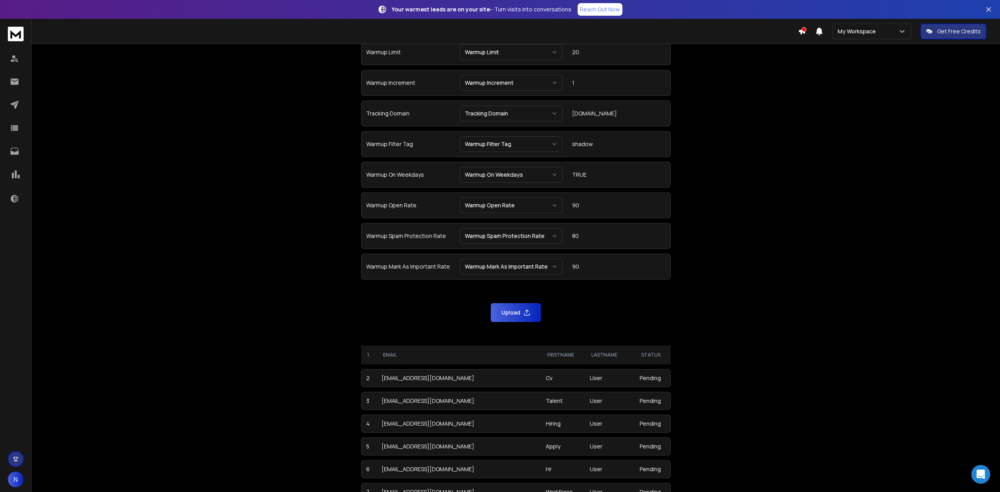
scroll to position [629, 0]
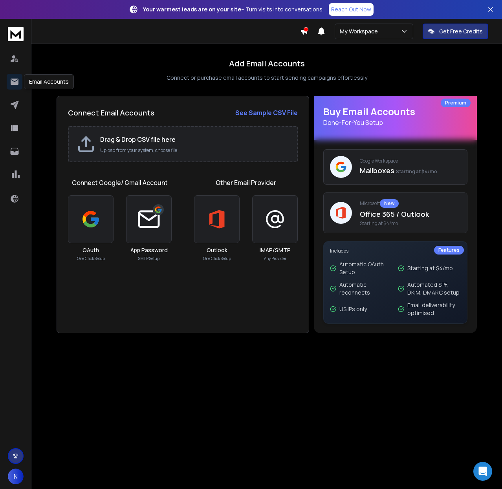
click at [14, 82] on icon at bounding box center [15, 82] width 8 height 6
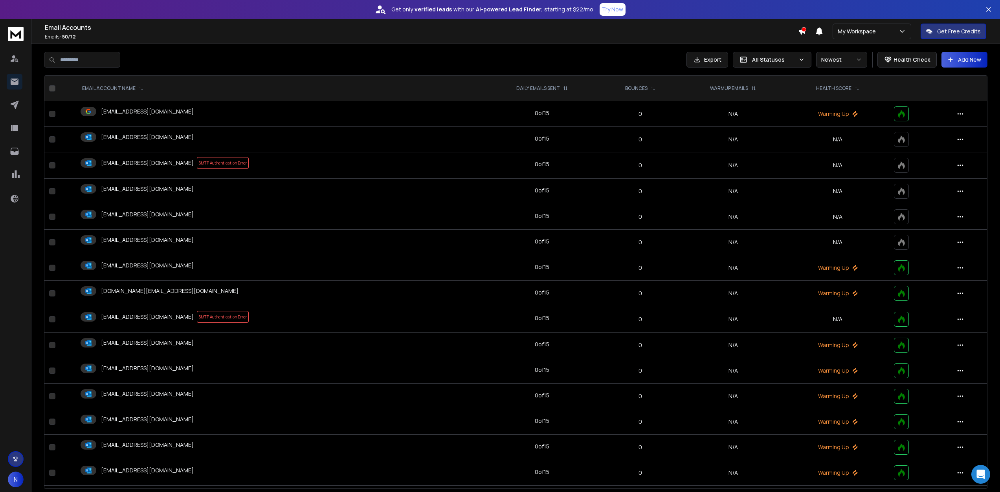
click at [957, 114] on icon at bounding box center [960, 113] width 7 height 7
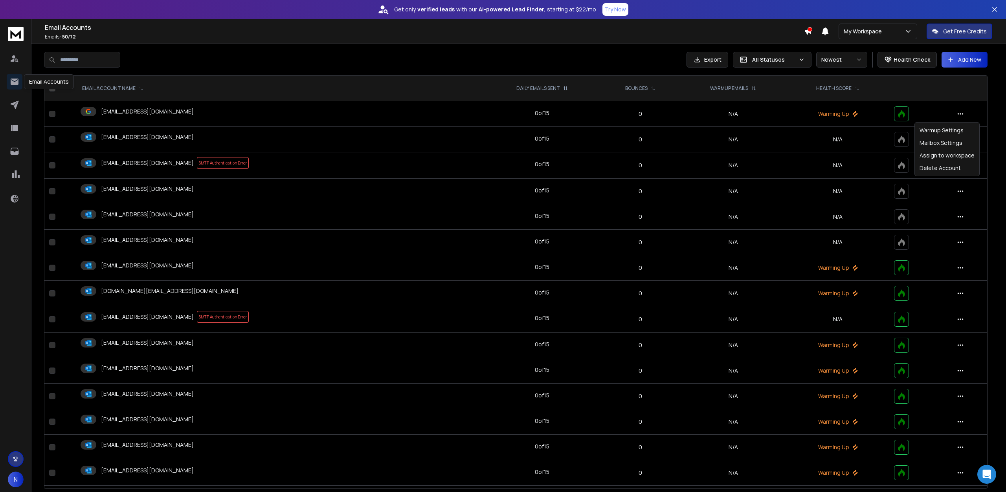
click at [17, 81] on icon at bounding box center [15, 82] width 8 height 6
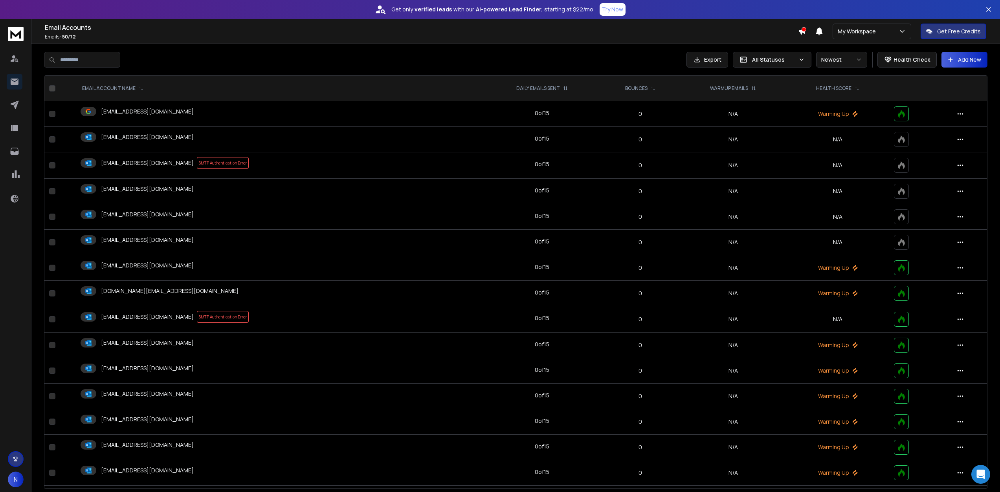
click at [17, 31] on img at bounding box center [16, 34] width 16 height 15
click at [11, 54] on icon at bounding box center [14, 58] width 9 height 9
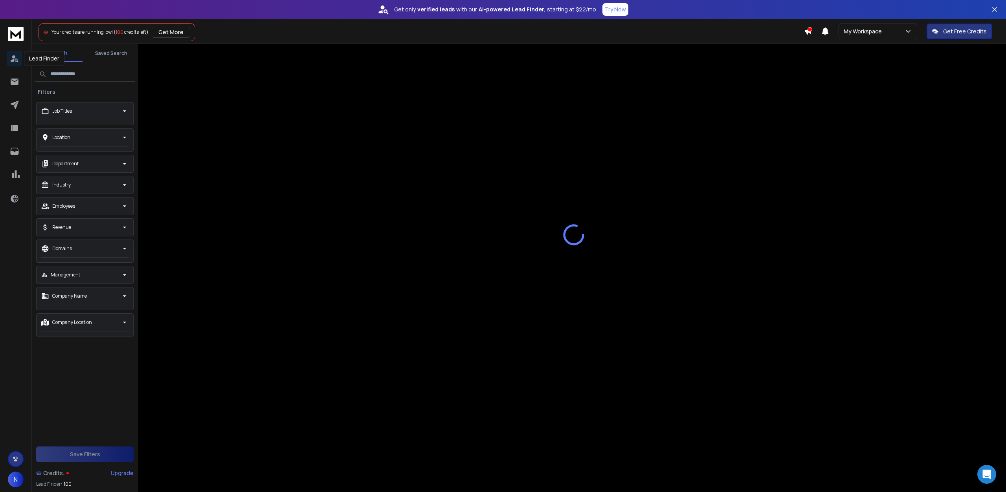
click at [18, 39] on img at bounding box center [16, 34] width 16 height 15
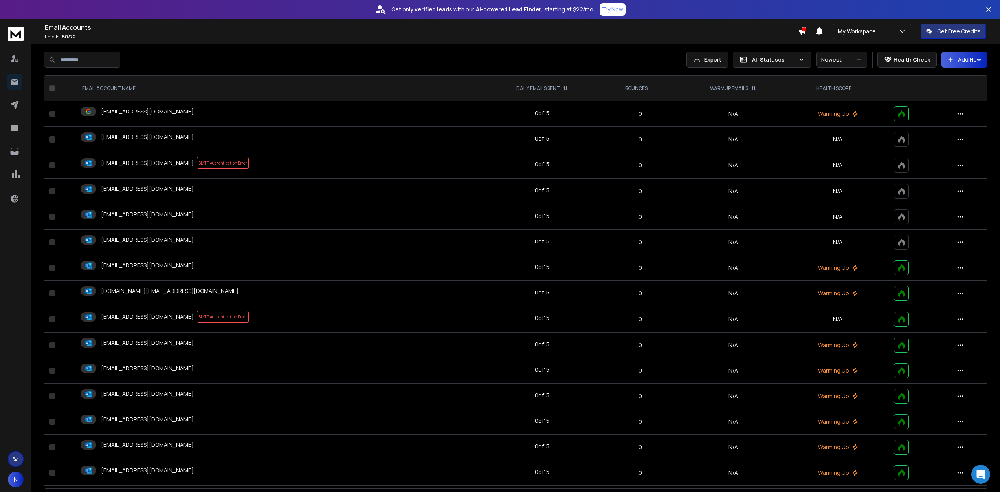
click at [968, 60] on button "Add New" at bounding box center [965, 60] width 46 height 16
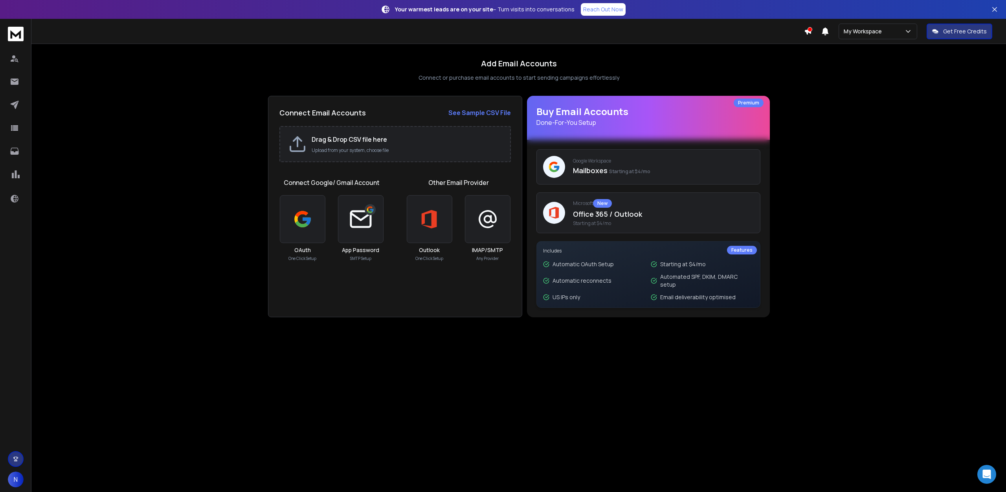
click at [388, 145] on div "Drag & Drop CSV file here Upload from your system, choose file" at bounding box center [407, 144] width 191 height 19
type input "**********"
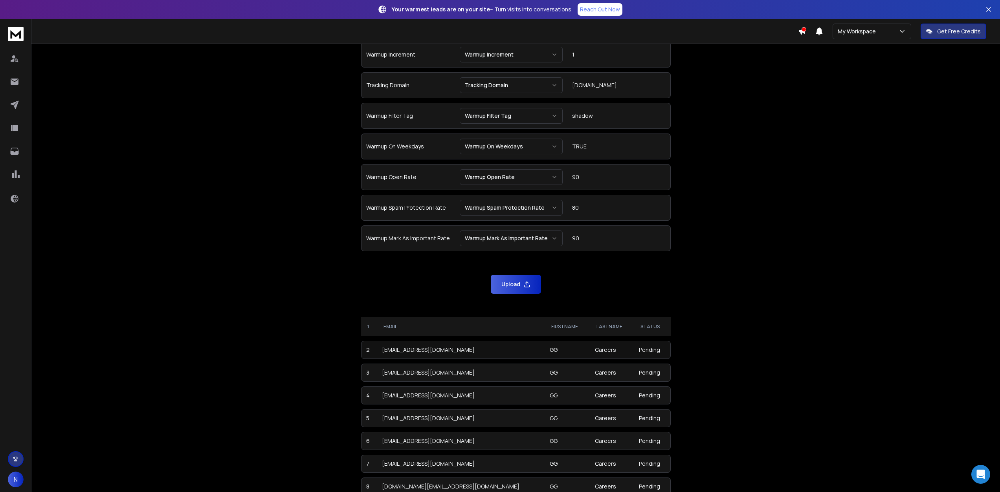
scroll to position [589, 0]
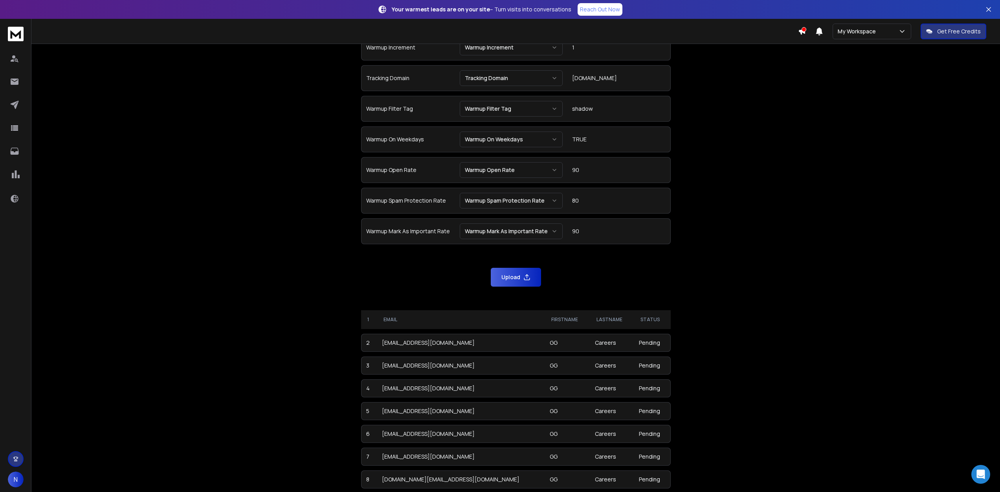
click at [505, 277] on p "Upload" at bounding box center [510, 277] width 19 height 8
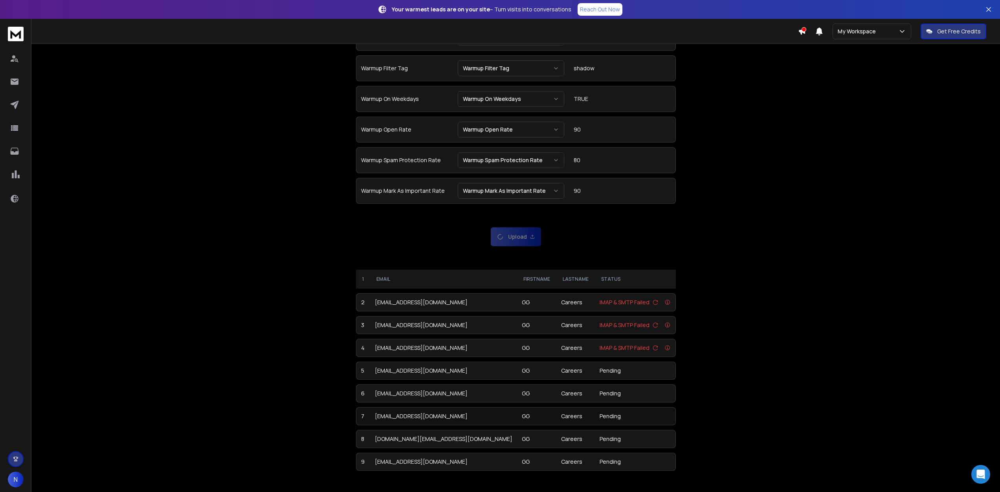
scroll to position [631, 0]
click at [664, 369] on icon at bounding box center [667, 370] width 6 height 6
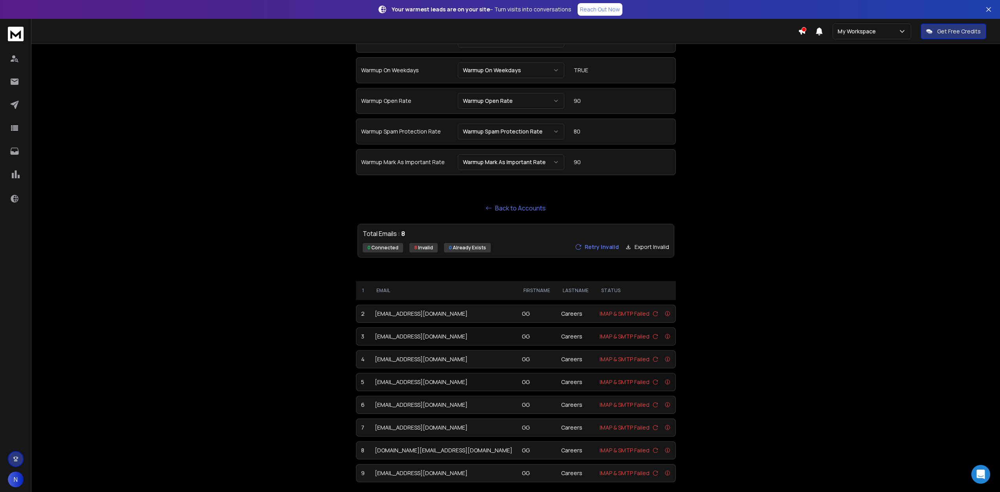
scroll to position [671, 0]
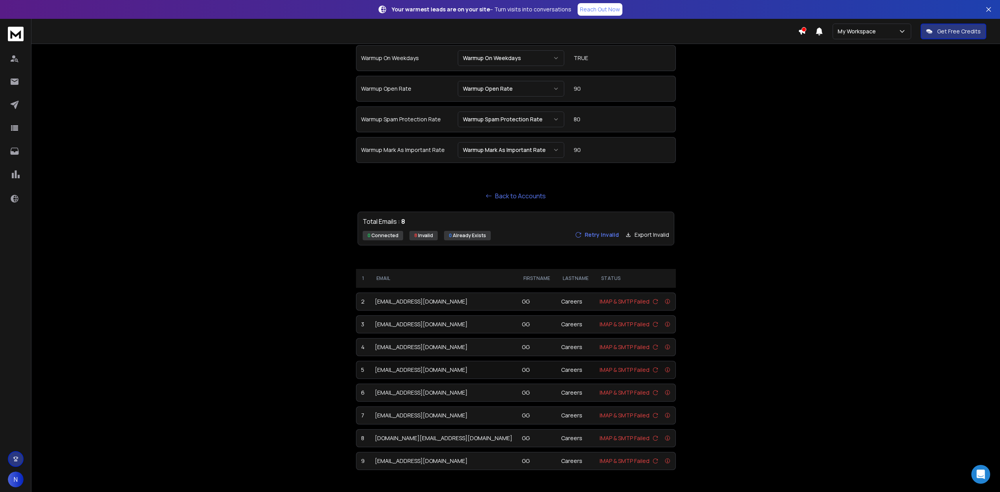
click at [430, 233] on p "8 Invalid" at bounding box center [423, 235] width 28 height 9
click at [463, 233] on p "0 Already Exists" at bounding box center [467, 235] width 47 height 9
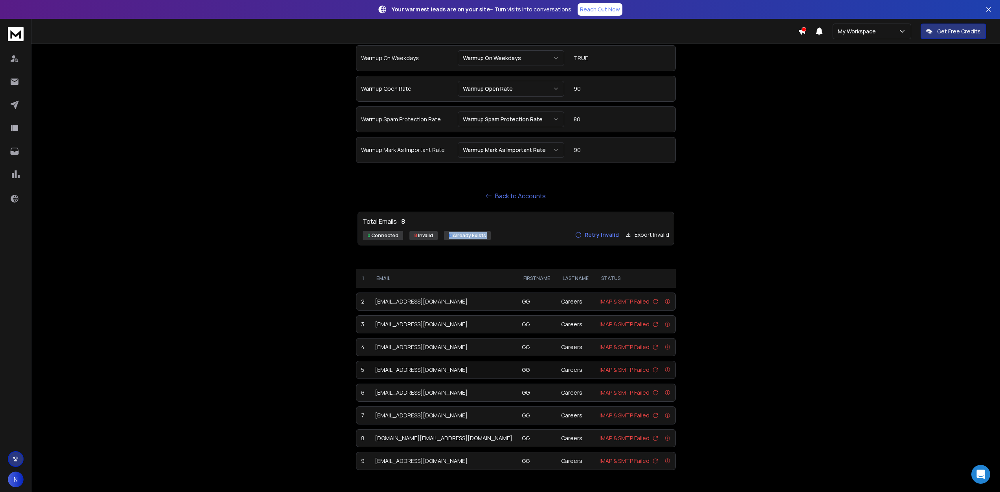
click at [463, 233] on p "0 Already Exists" at bounding box center [467, 235] width 47 height 9
click at [646, 234] on p "Export Invalid" at bounding box center [652, 235] width 35 height 8
